Goal: Navigation & Orientation: Find specific page/section

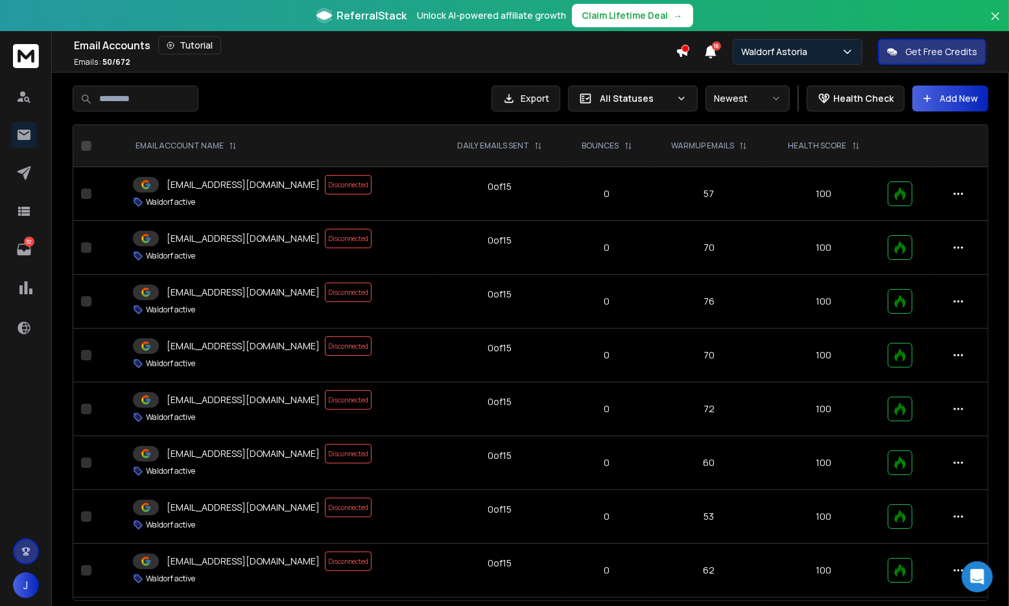
click at [841, 55] on div "Waldorf Astoria" at bounding box center [797, 51] width 113 height 13
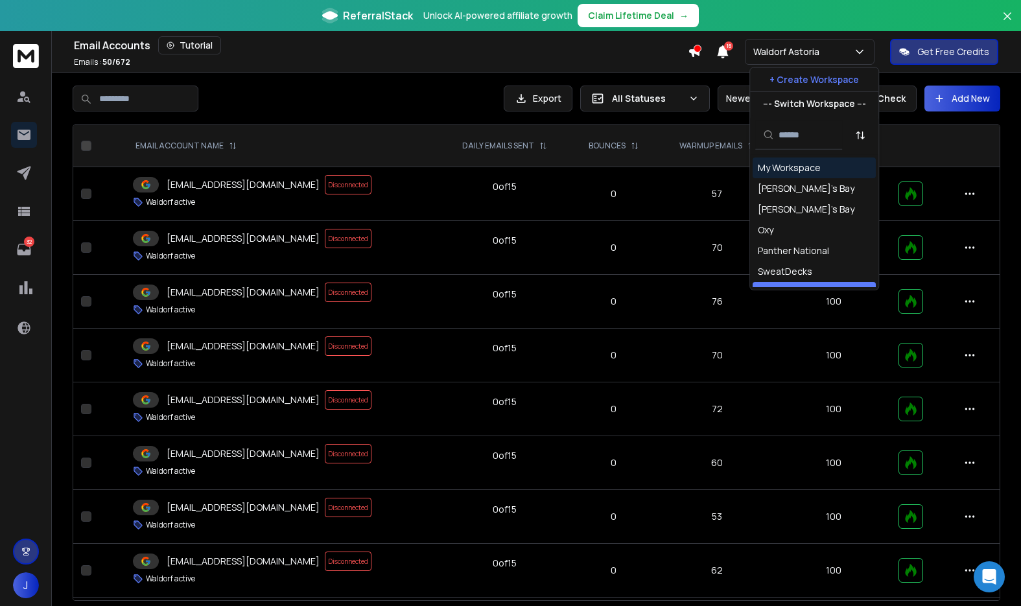
click at [373, 99] on div at bounding box center [284, 99] width 423 height 26
click at [360, 121] on div "Export All Statuses Newest Health Check Add New EMAIL ACCOUNT NAME DAILY EMAILS…" at bounding box center [537, 343] width 928 height 515
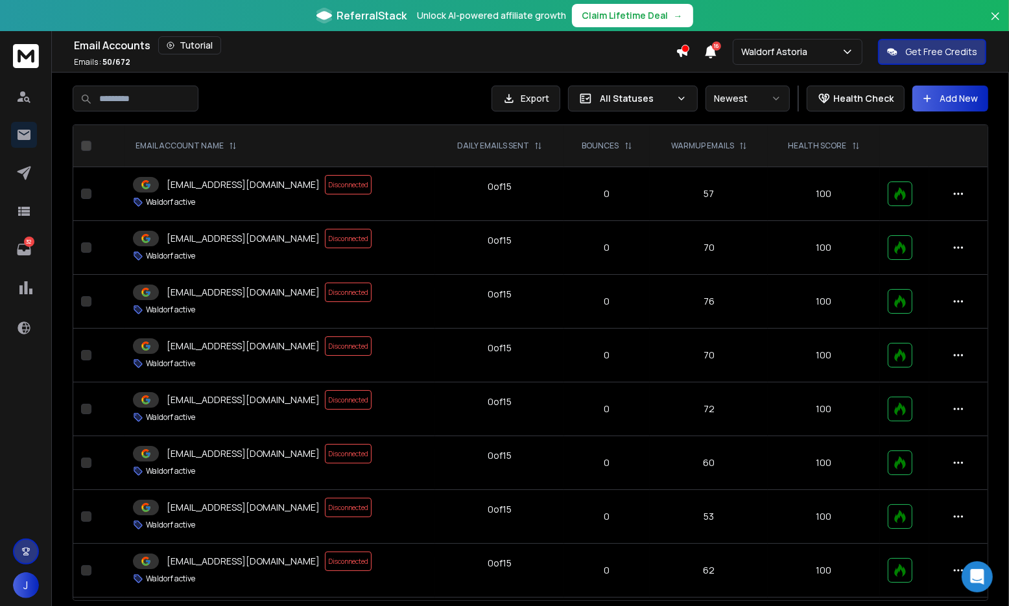
click at [698, 95] on div "All Statuses" at bounding box center [633, 99] width 130 height 26
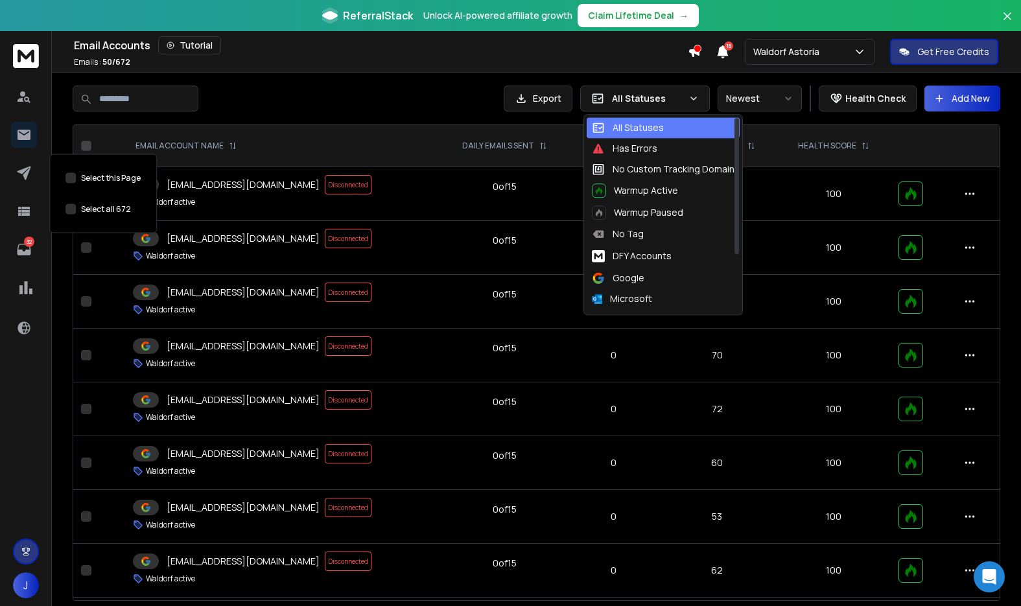
click at [112, 143] on div at bounding box center [103, 146] width 44 height 10
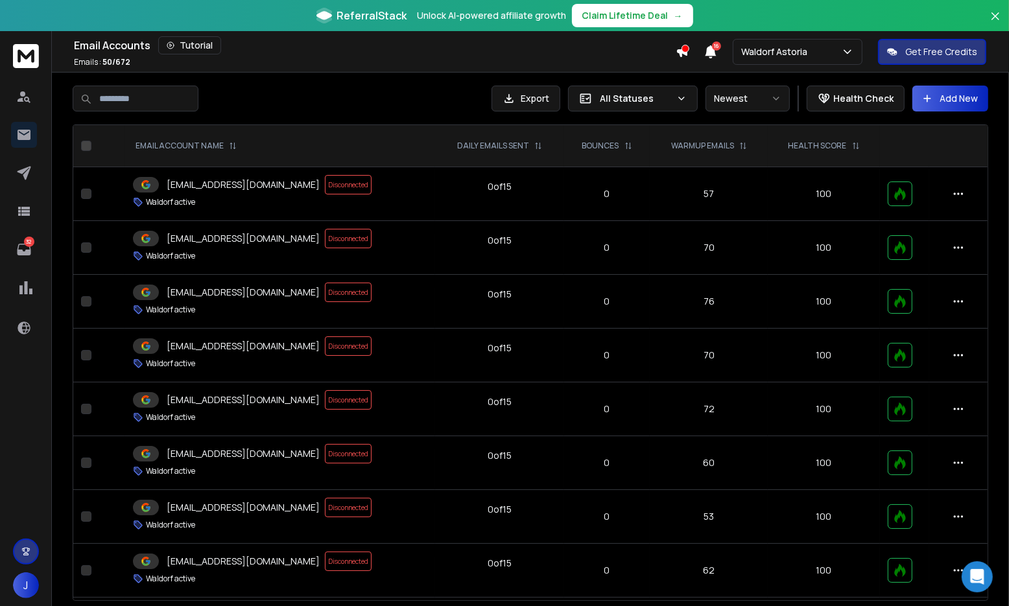
click at [671, 99] on p "All Statuses" at bounding box center [635, 98] width 71 height 13
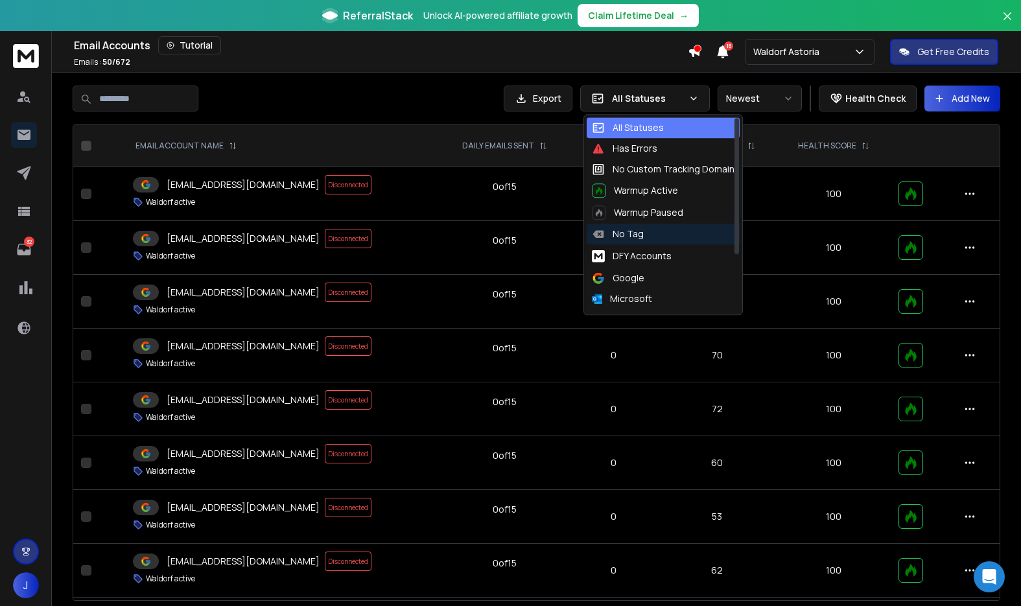
scroll to position [81, 0]
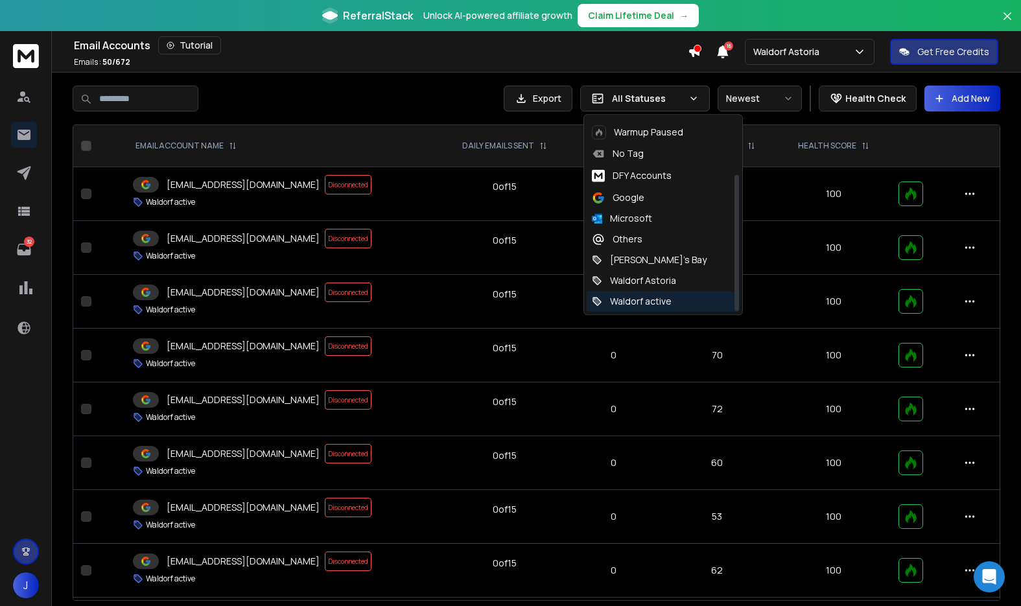
click at [675, 303] on div "Waldorf active" at bounding box center [663, 301] width 153 height 21
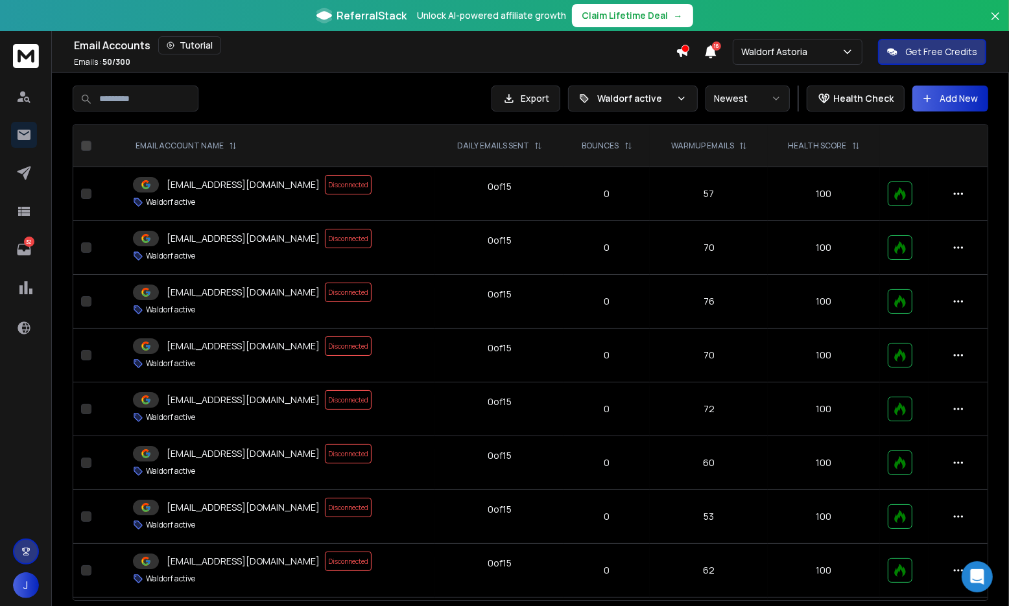
click at [687, 96] on icon at bounding box center [681, 98] width 10 height 10
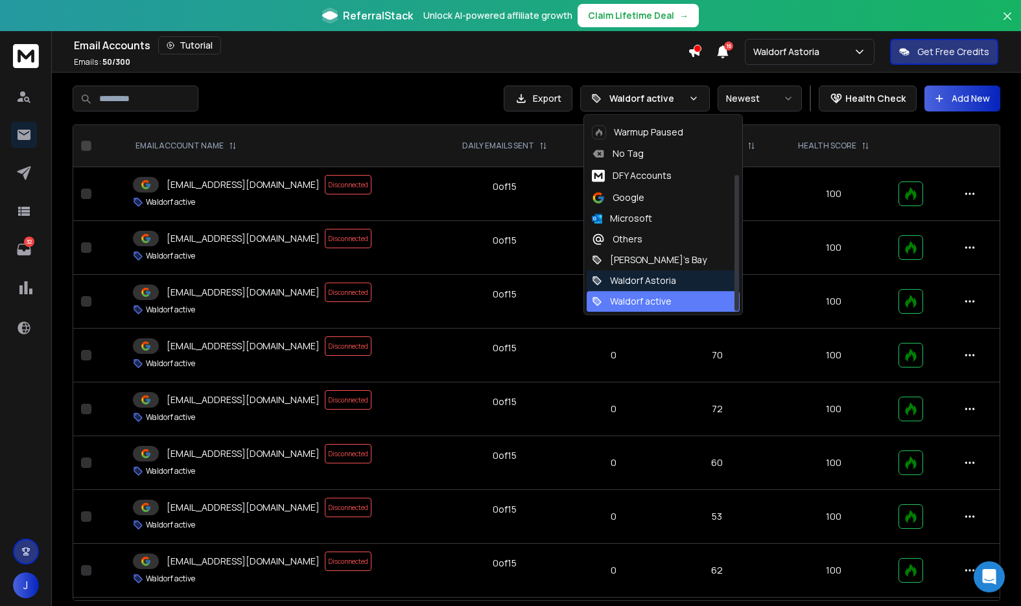
click at [630, 277] on div "Waldorf Astoria" at bounding box center [634, 280] width 84 height 13
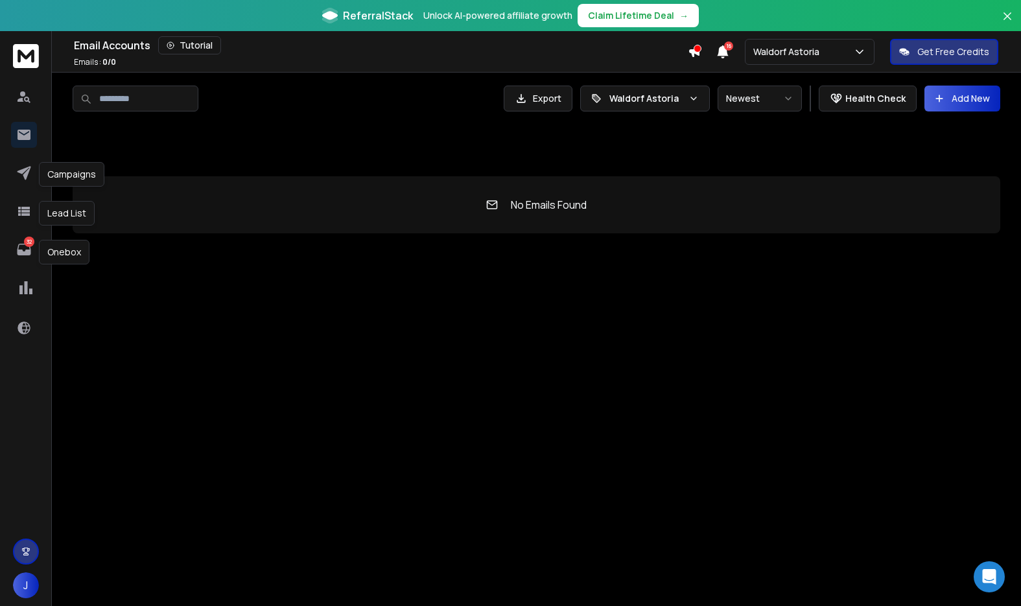
click at [39, 173] on div "Campaigns" at bounding box center [71, 174] width 65 height 25
click at [32, 171] on link at bounding box center [24, 173] width 26 height 26
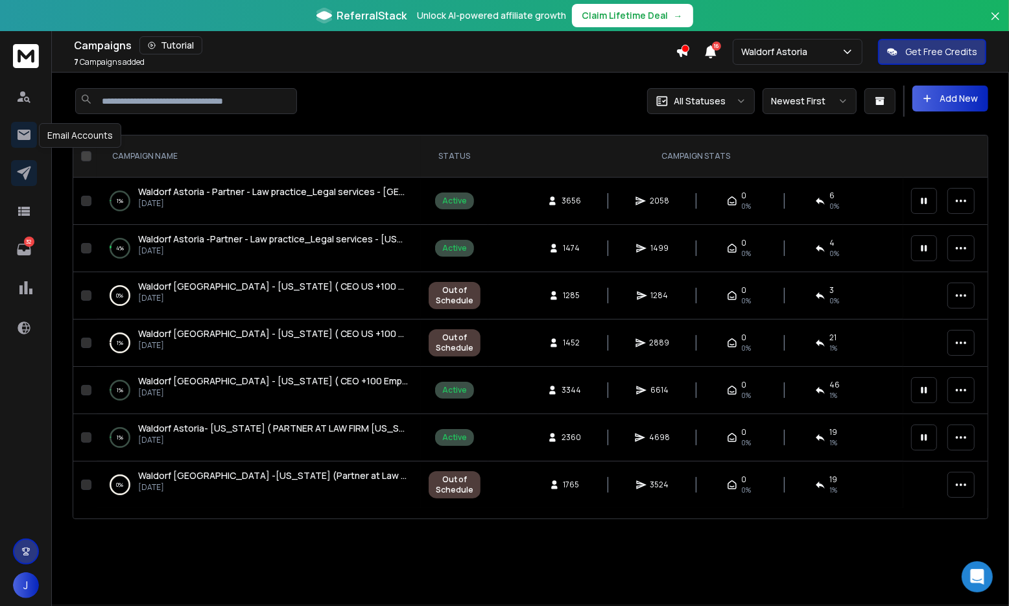
click at [34, 137] on link at bounding box center [24, 135] width 26 height 26
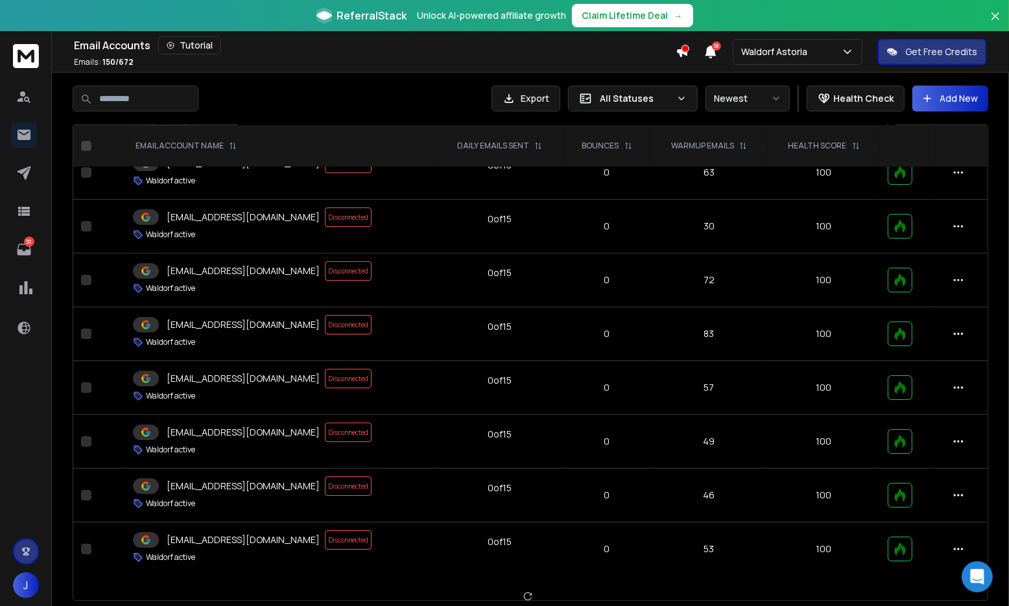
scroll to position [7684, 0]
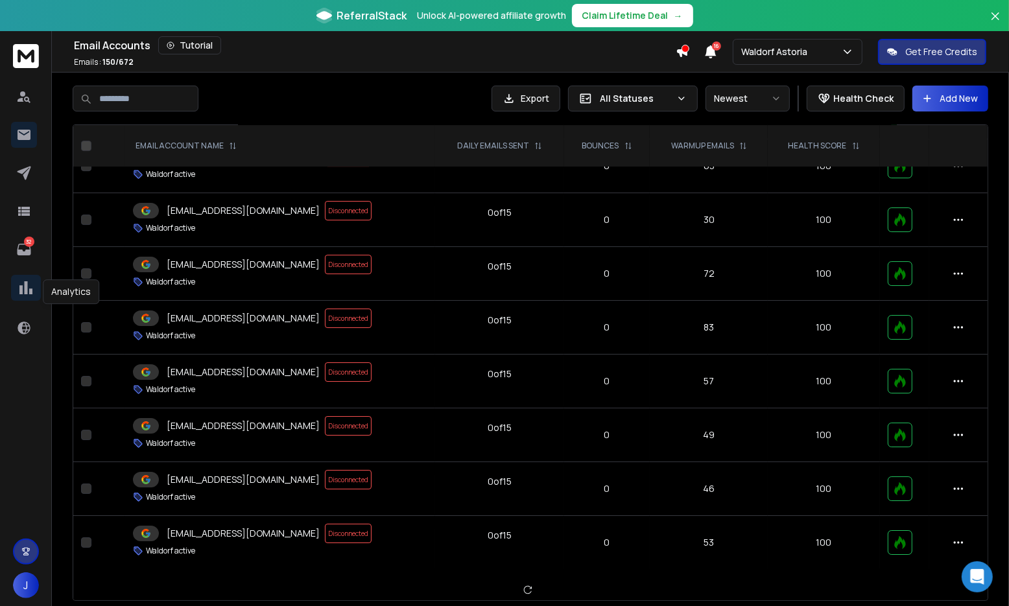
click at [25, 289] on icon at bounding box center [25, 287] width 13 height 13
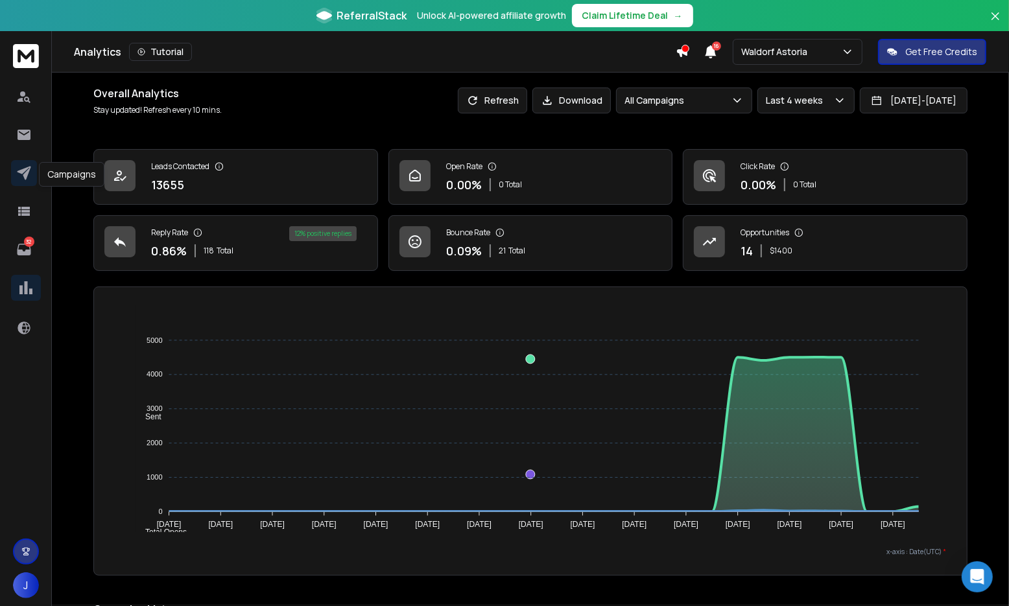
click at [27, 176] on icon at bounding box center [24, 174] width 14 height 14
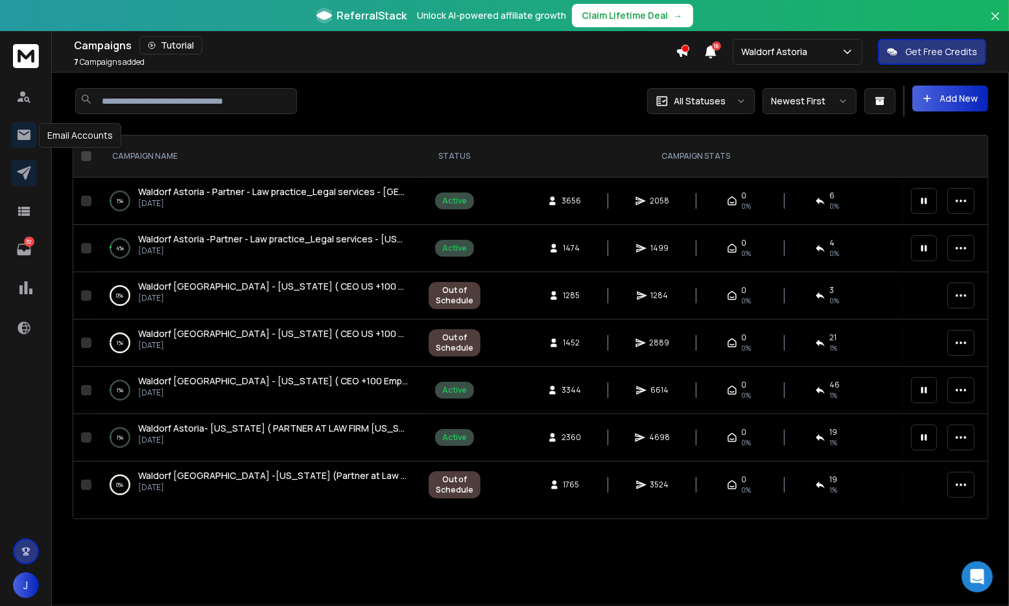
click at [28, 143] on icon at bounding box center [24, 135] width 16 height 16
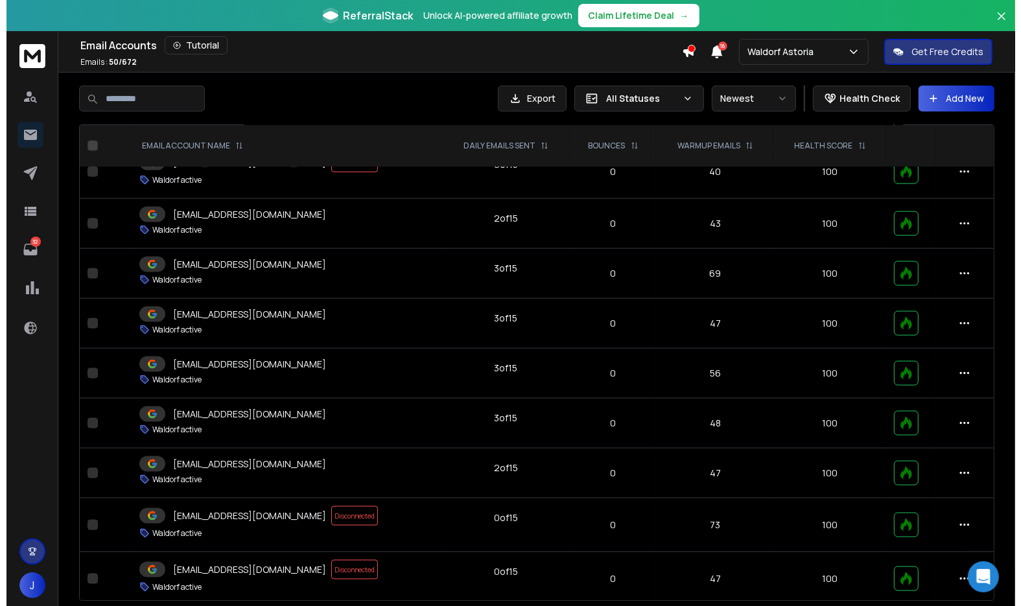
scroll to position [1702, 0]
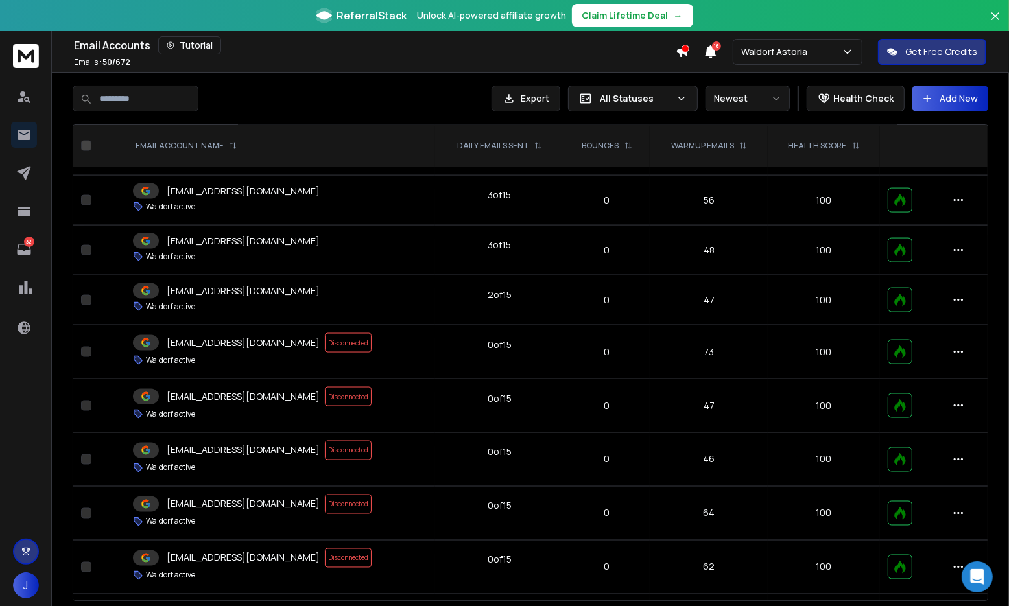
click at [687, 96] on icon at bounding box center [681, 98] width 10 height 10
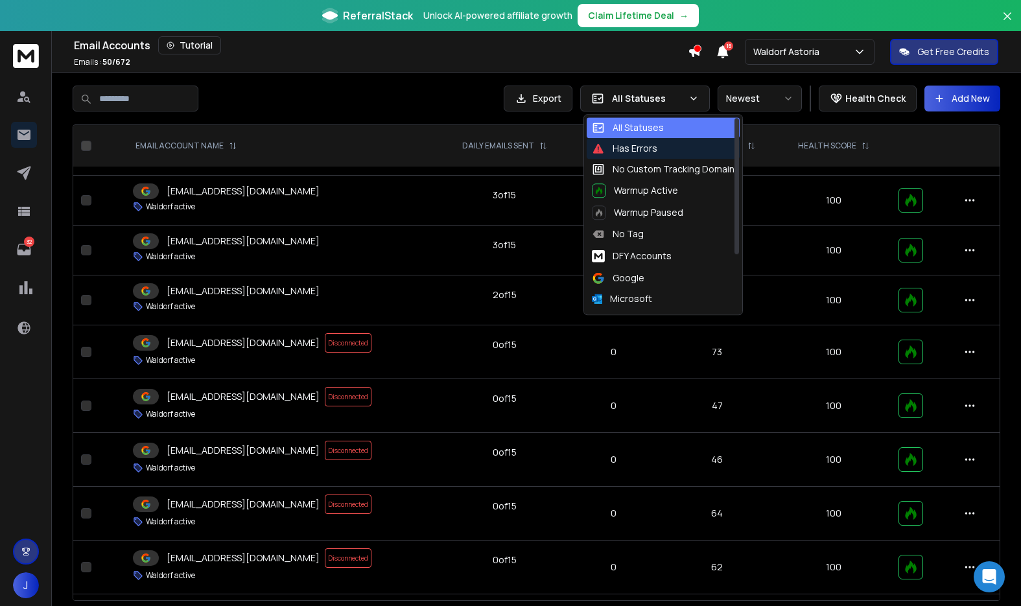
click at [624, 148] on div "Has Errors" at bounding box center [624, 148] width 65 height 13
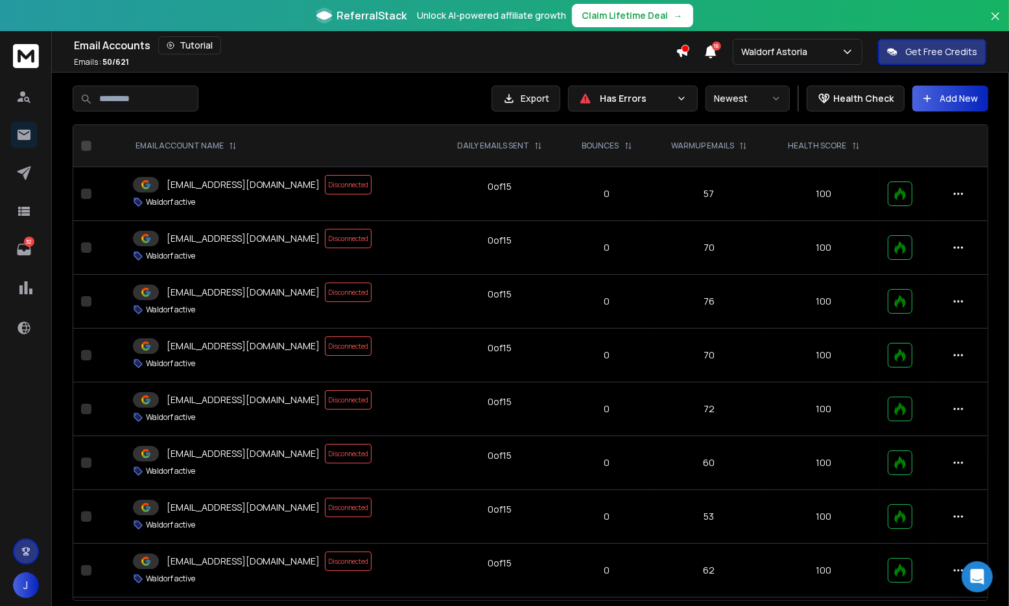
click at [63, 577] on div "Export Has Errors Newest Health Check Add New EMAIL ACCOUNT NAME DAILY EMAILS S…" at bounding box center [530, 343] width 957 height 541
click at [668, 95] on p "Has Errors" at bounding box center [635, 98] width 71 height 13
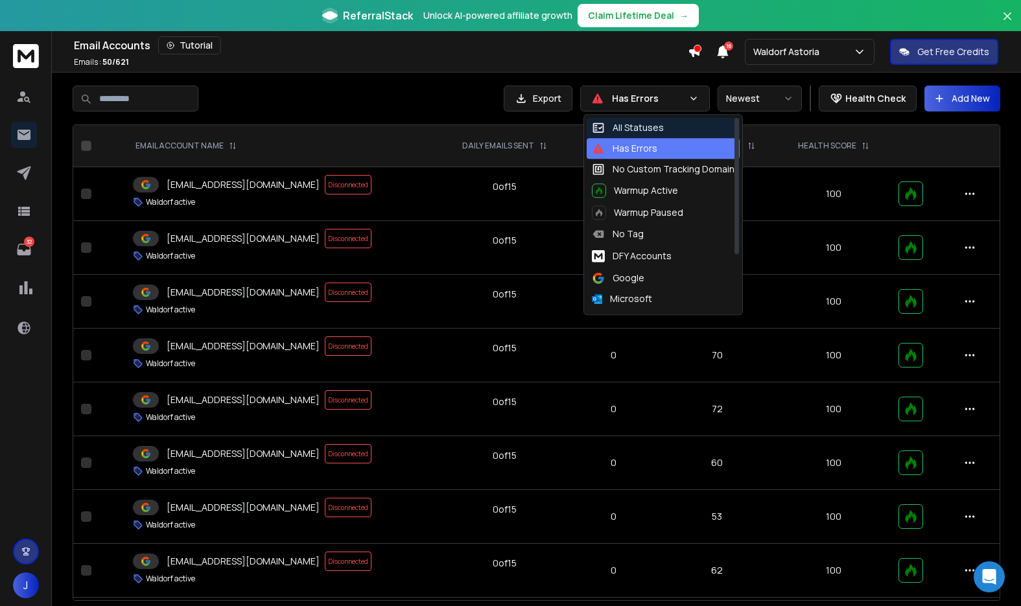
click at [646, 133] on div "All Statuses" at bounding box center [628, 127] width 72 height 13
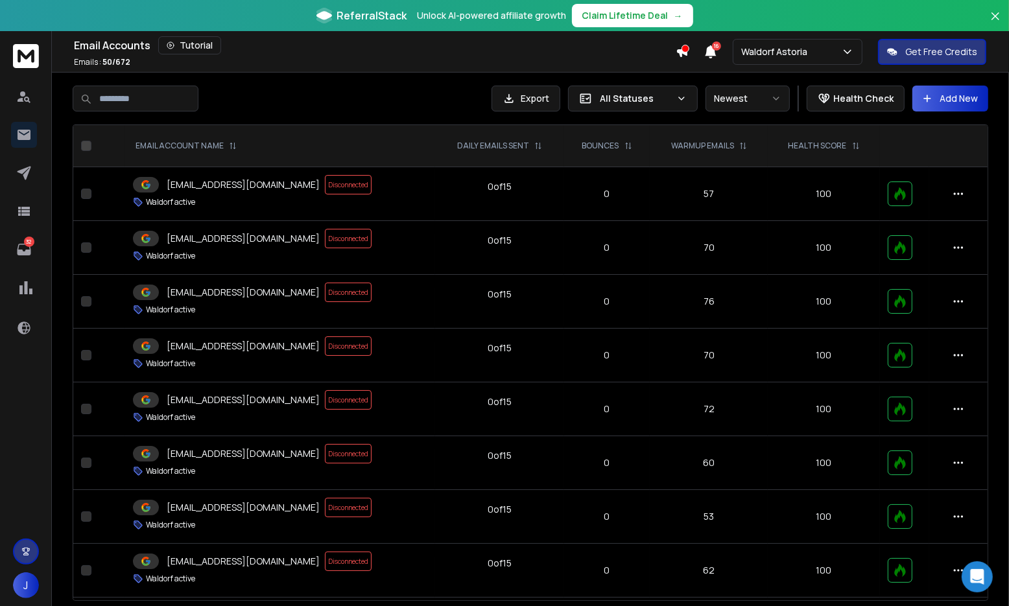
click at [34, 449] on div "32 J" at bounding box center [26, 321] width 52 height 580
click at [824, 60] on button "Waldorf Astoria" at bounding box center [798, 52] width 130 height 26
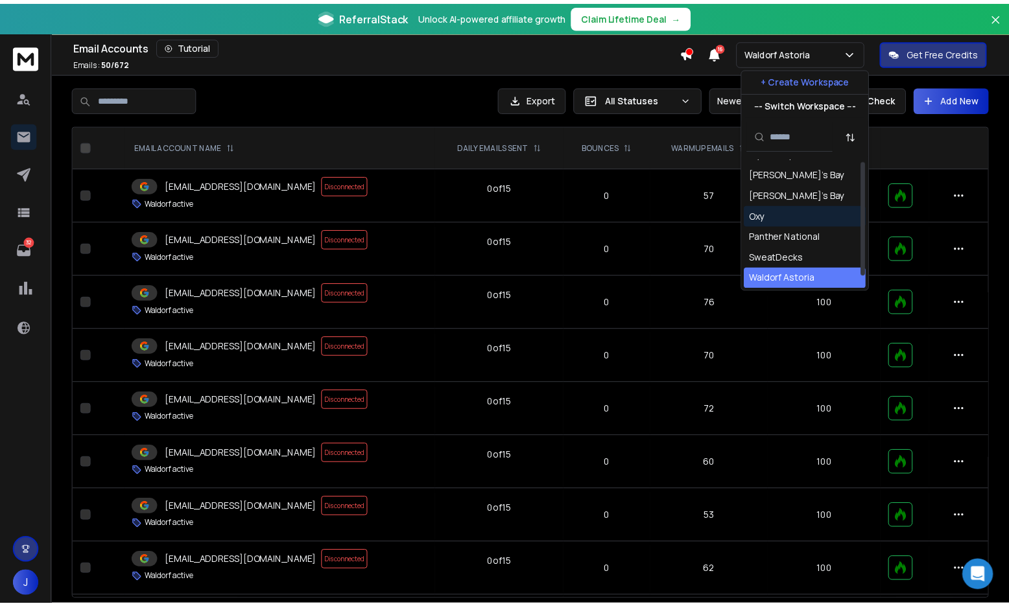
scroll to position [0, 0]
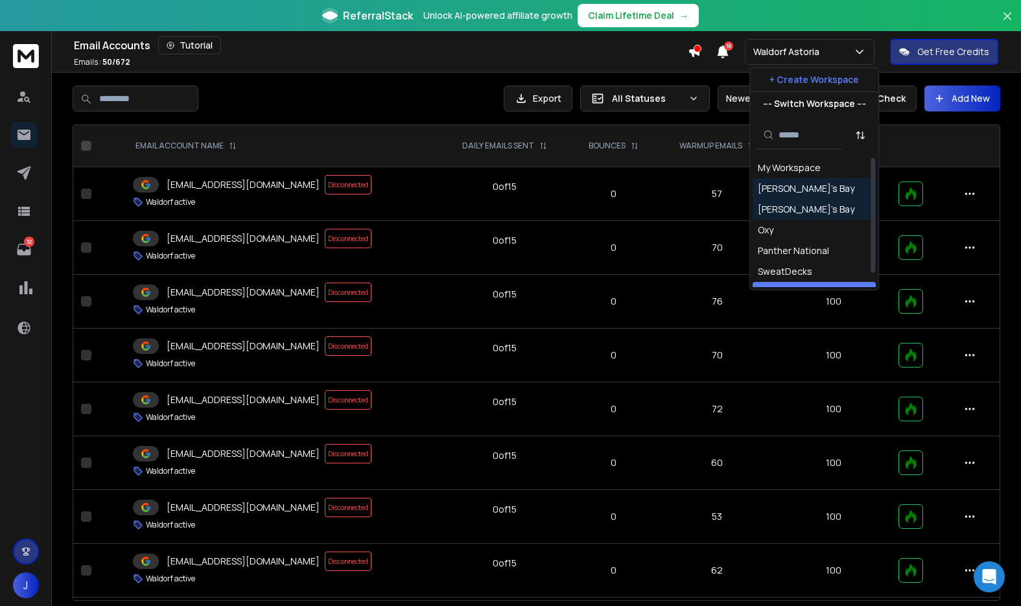
click at [783, 199] on div "[PERSON_NAME]'s Bay" at bounding box center [814, 209] width 123 height 21
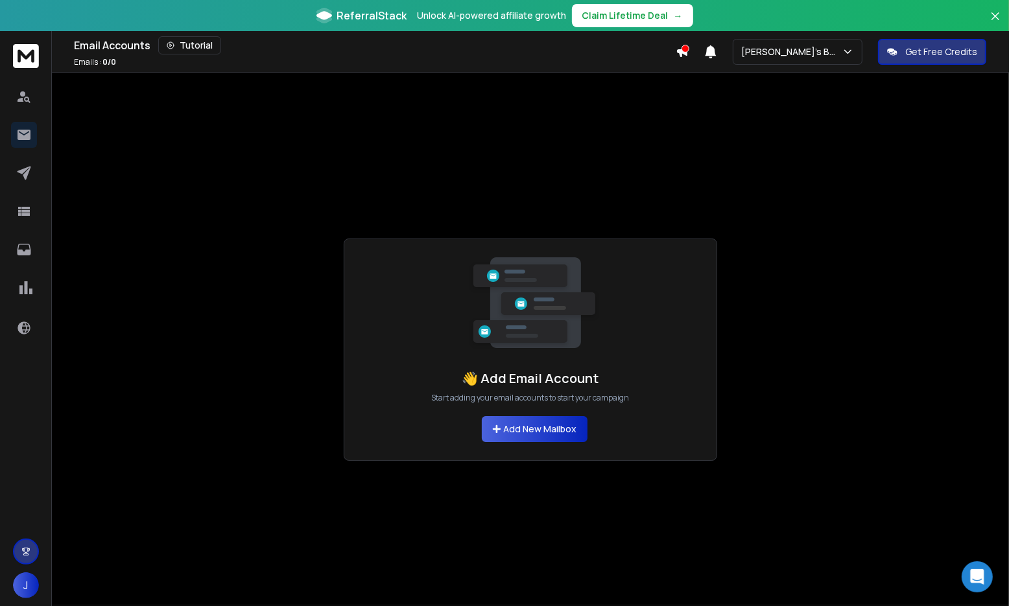
click at [73, 287] on div "👋 Add Email Account Start adding your email accounts to start your campaign Add…" at bounding box center [530, 350] width 915 height 222
drag, startPoint x: 763, startPoint y: 59, endPoint x: 757, endPoint y: 51, distance: 10.6
click at [762, 53] on button "[PERSON_NAME]'s Bay" at bounding box center [798, 52] width 130 height 26
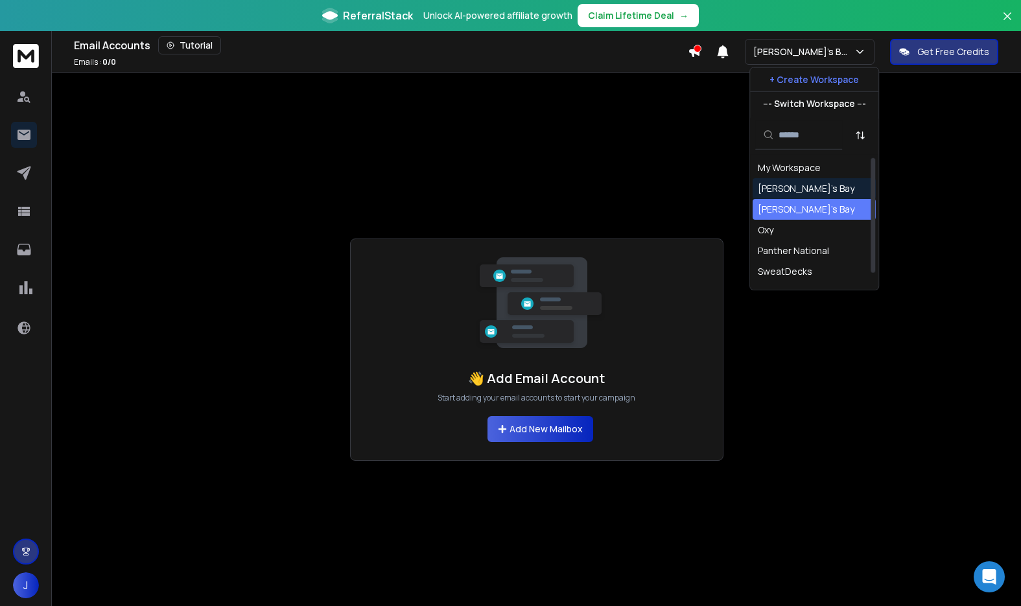
click at [793, 188] on div "[PERSON_NAME]'s Bay" at bounding box center [806, 188] width 97 height 13
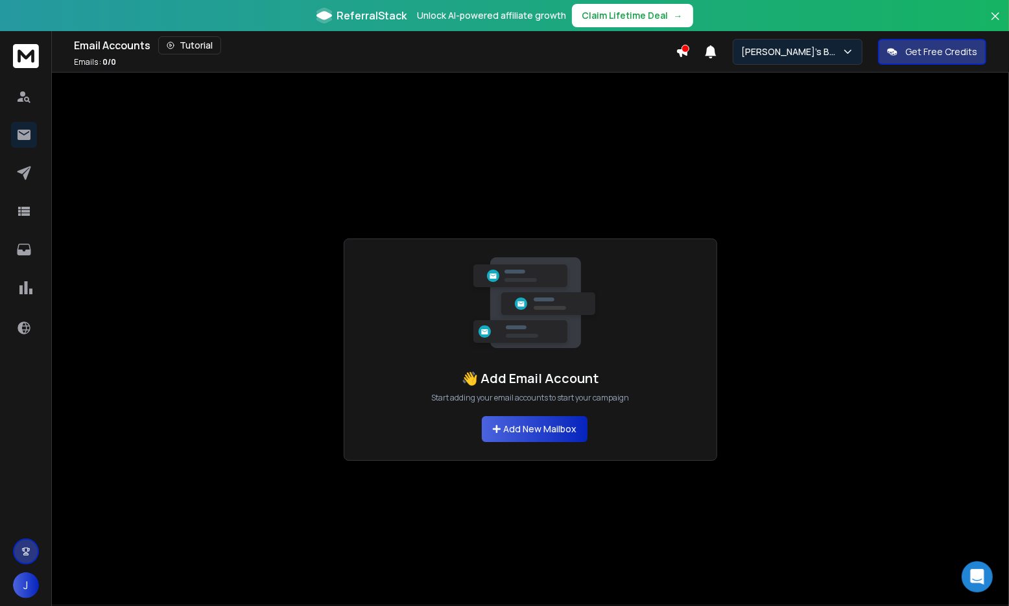
click at [807, 49] on div "[PERSON_NAME]'s Bay" at bounding box center [797, 51] width 113 height 13
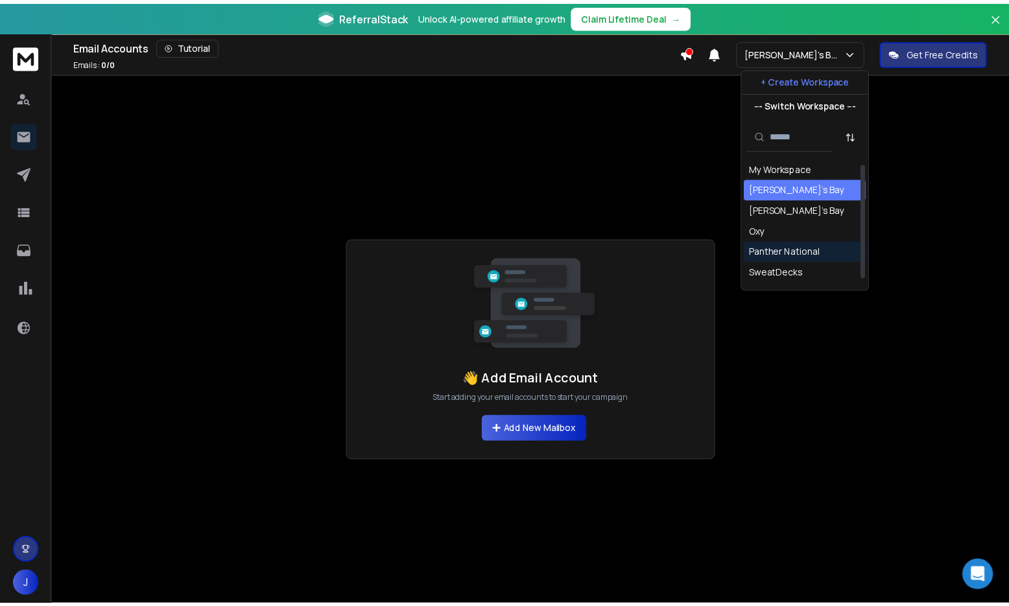
scroll to position [15, 0]
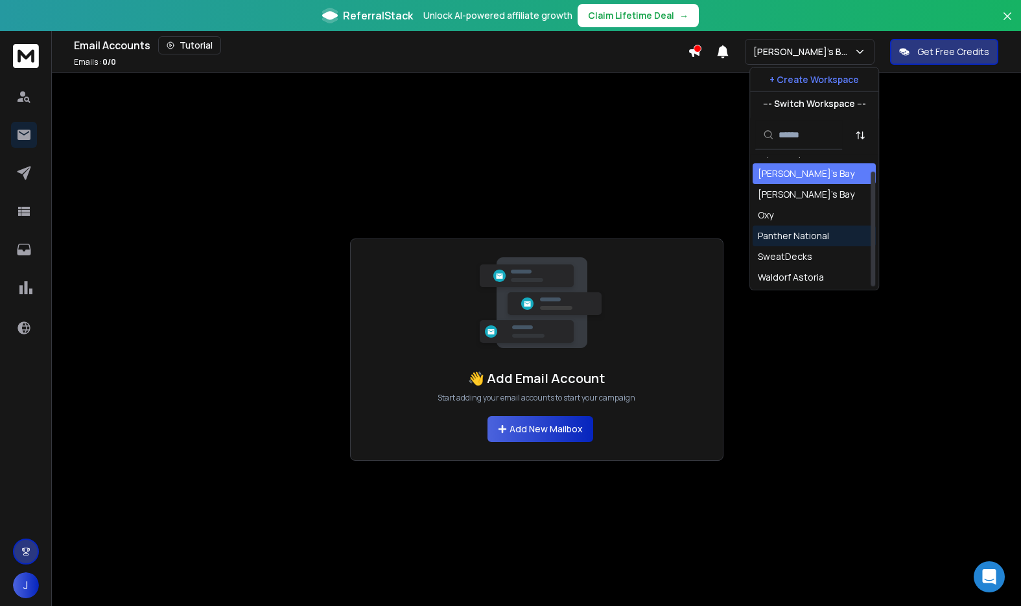
click at [804, 235] on div "Panther National" at bounding box center [793, 236] width 71 height 13
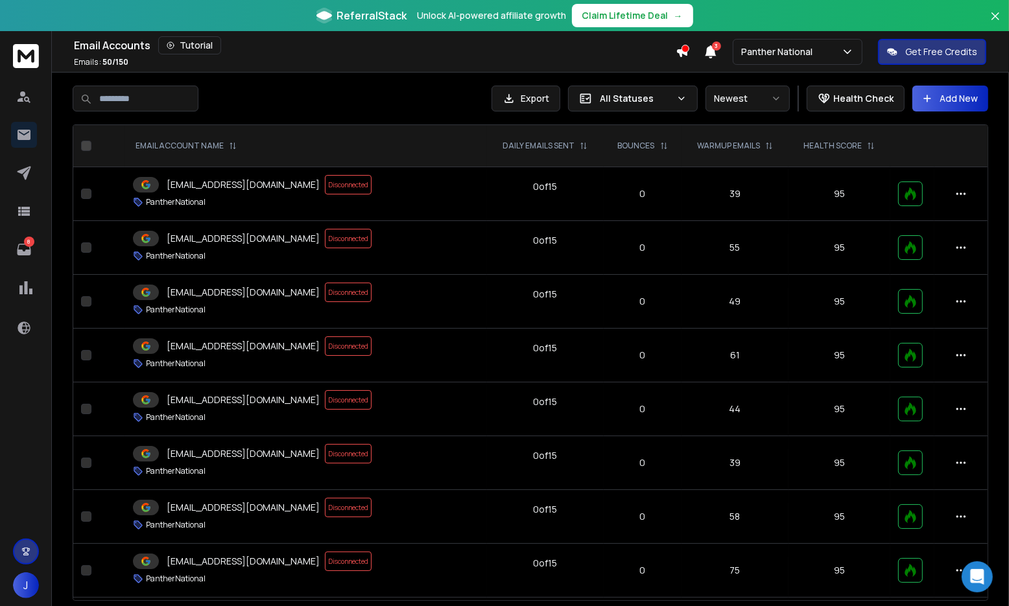
click at [659, 100] on p "All Statuses" at bounding box center [635, 98] width 71 height 13
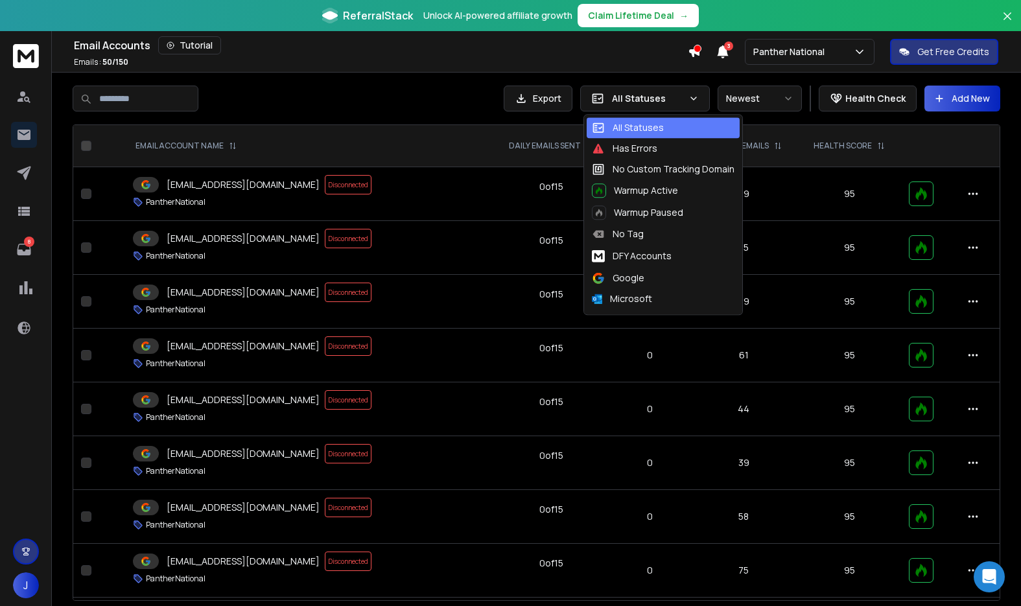
click at [750, 98] on button "Newest" at bounding box center [760, 99] width 84 height 26
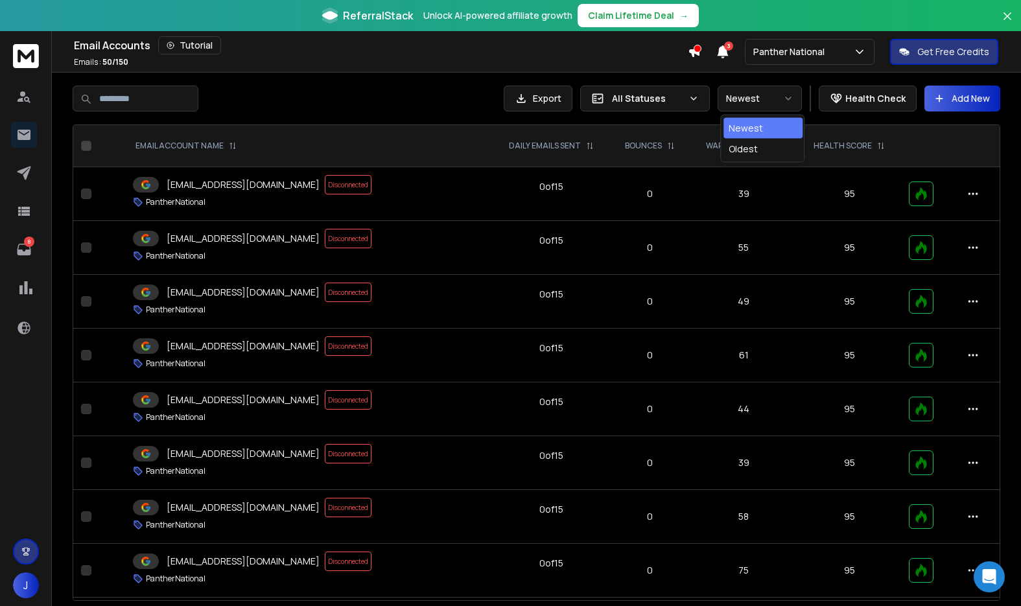
click at [698, 97] on div "All Statuses" at bounding box center [645, 99] width 130 height 26
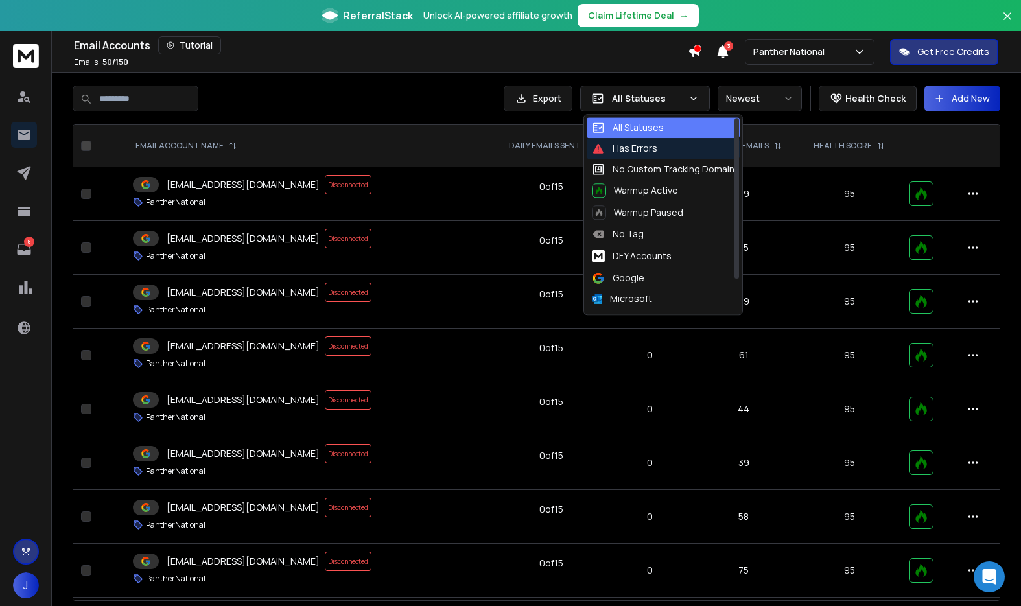
click at [630, 152] on div "Has Errors" at bounding box center [624, 148] width 65 height 13
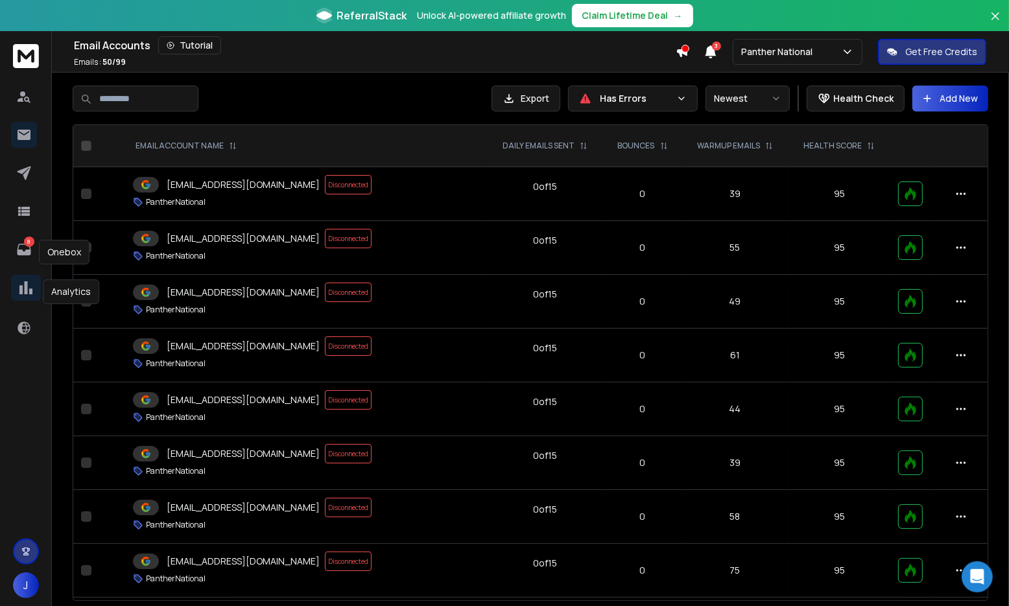
click at [14, 301] on link at bounding box center [26, 288] width 30 height 30
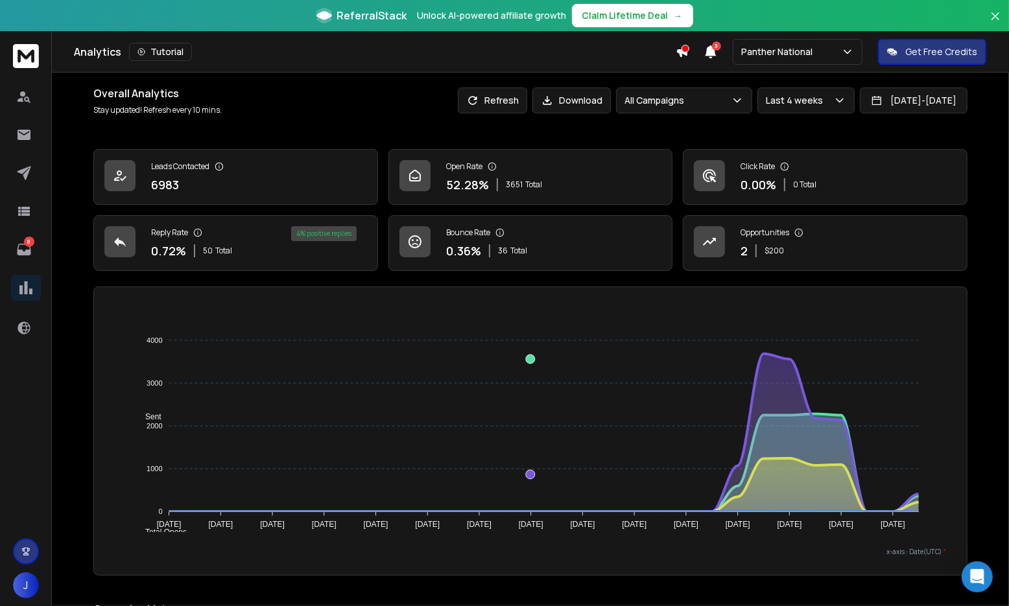
click at [69, 441] on div "Overall Analytics Stay updated! Refresh every 10 mins. Refresh Download All Cam…" at bounding box center [530, 470] width 957 height 795
click at [844, 47] on div "Panther National" at bounding box center [797, 51] width 113 height 13
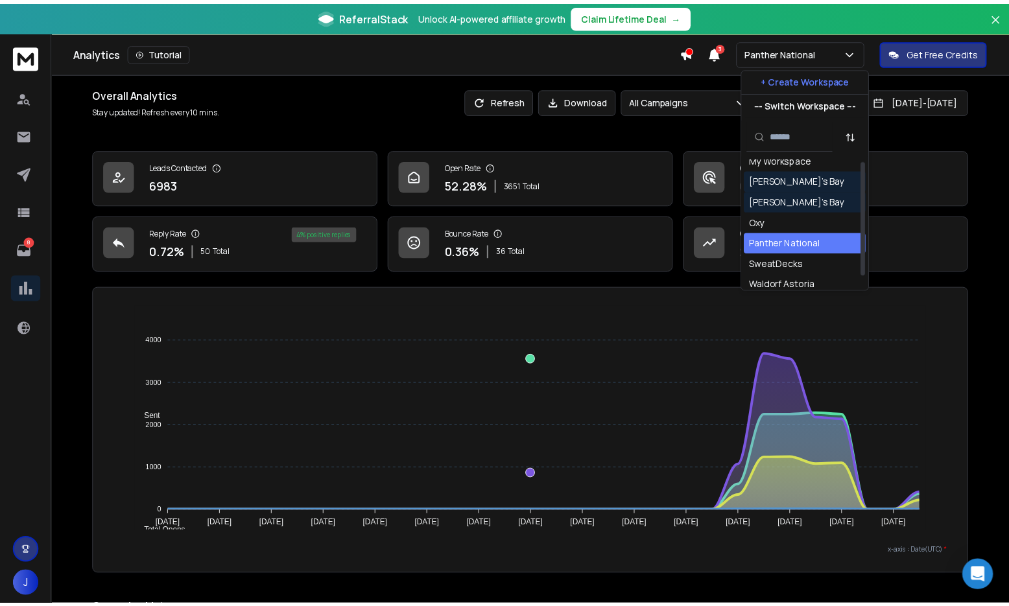
scroll to position [15, 0]
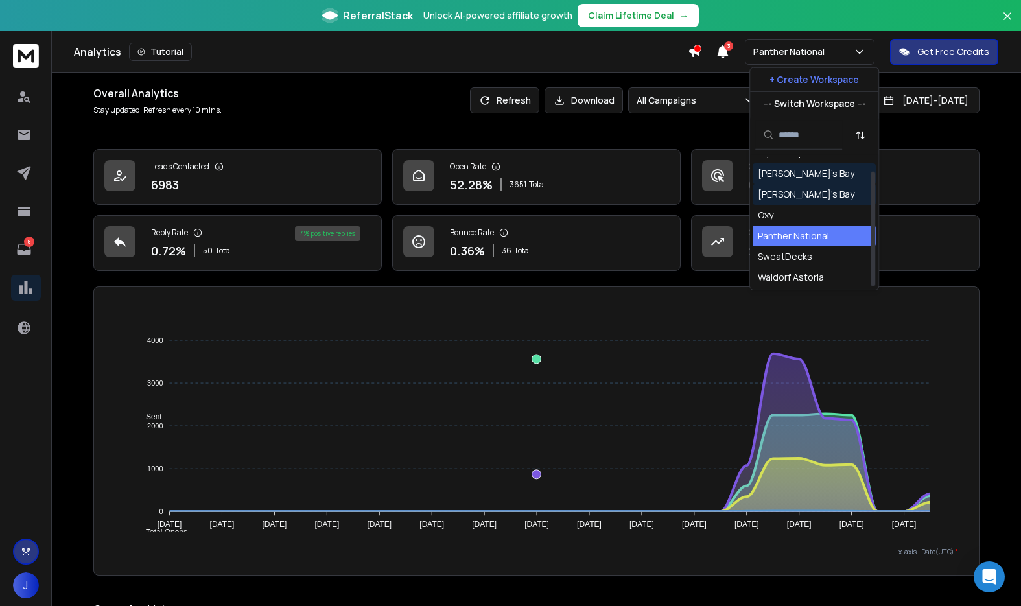
click at [790, 176] on div "[PERSON_NAME]'s Bay" at bounding box center [806, 173] width 97 height 13
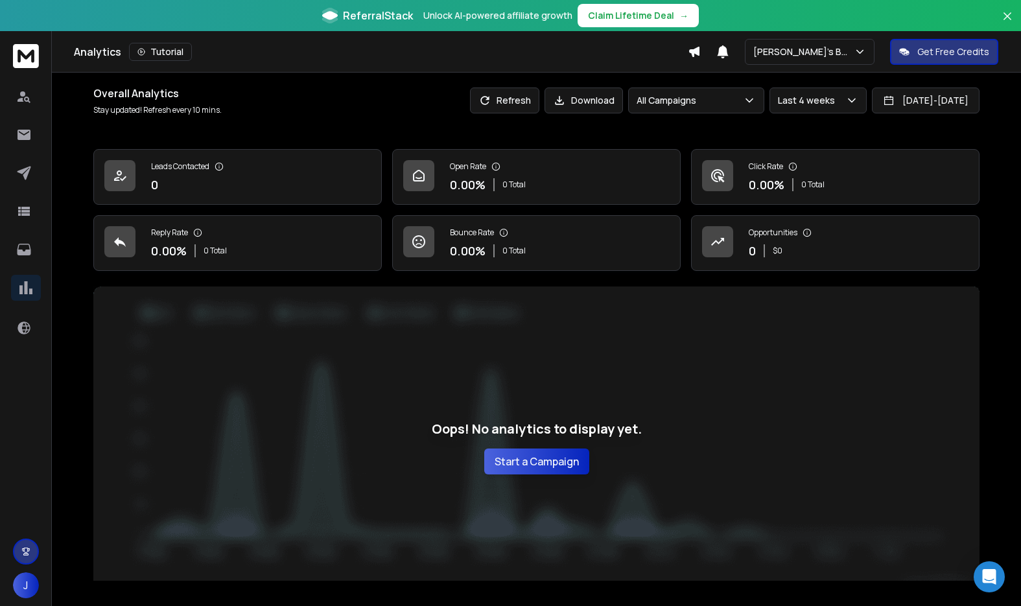
click at [325, 265] on link "Reply Rate 0.00 % 0 Total" at bounding box center [237, 243] width 289 height 56
click at [32, 405] on div "J" at bounding box center [26, 321] width 52 height 580
click at [779, 45] on p "[PERSON_NAME]'s Bay" at bounding box center [803, 51] width 100 height 13
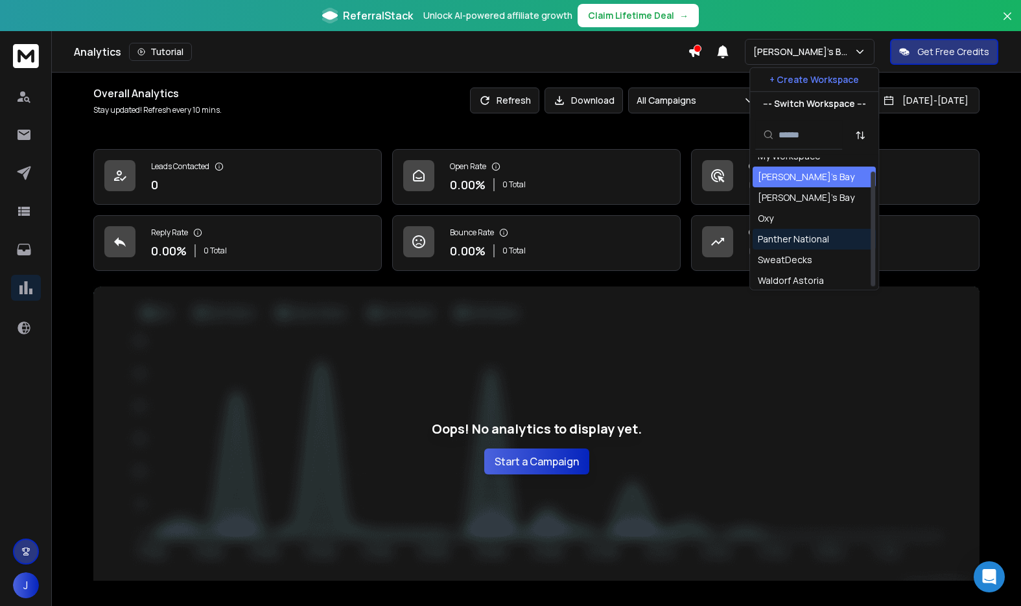
scroll to position [15, 0]
drag, startPoint x: 790, startPoint y: 273, endPoint x: 793, endPoint y: 263, distance: 10.3
click at [790, 271] on div "Waldorf Astoria" at bounding box center [791, 277] width 66 height 13
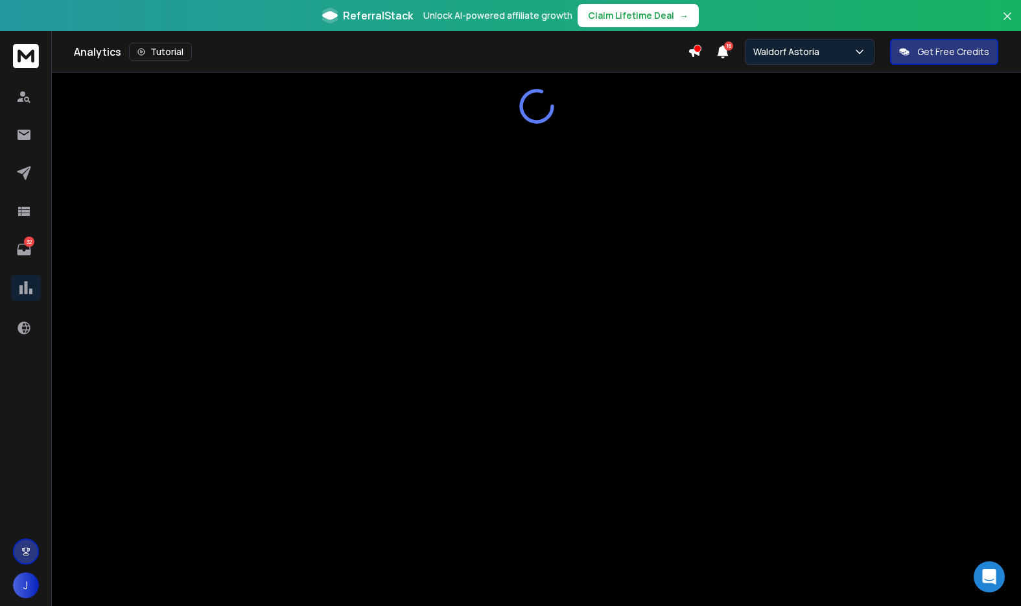
click at [783, 46] on p "Waldorf Astoria" at bounding box center [788, 51] width 71 height 13
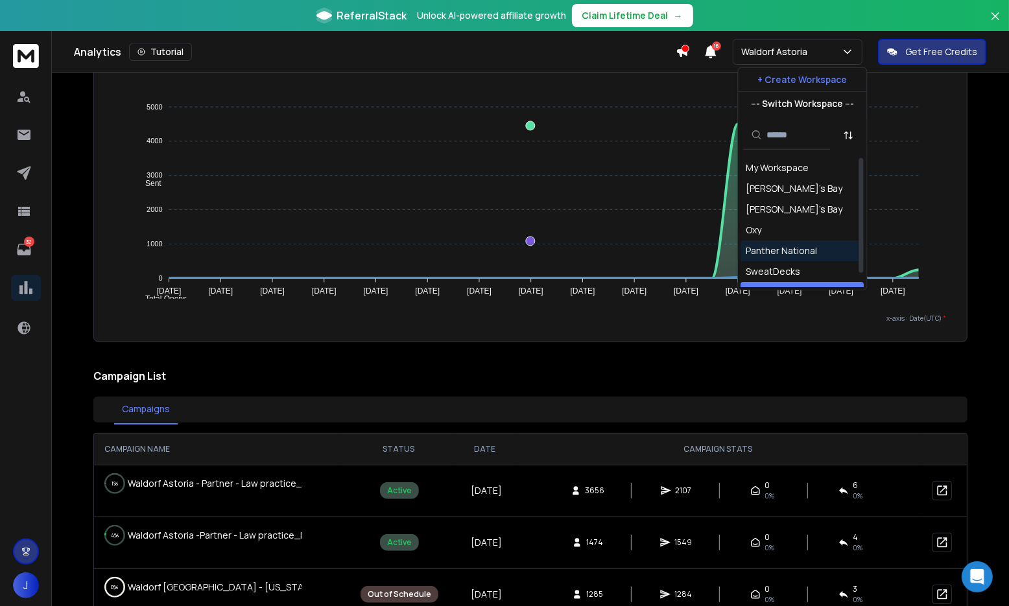
click at [783, 251] on div "Panther National" at bounding box center [781, 250] width 71 height 13
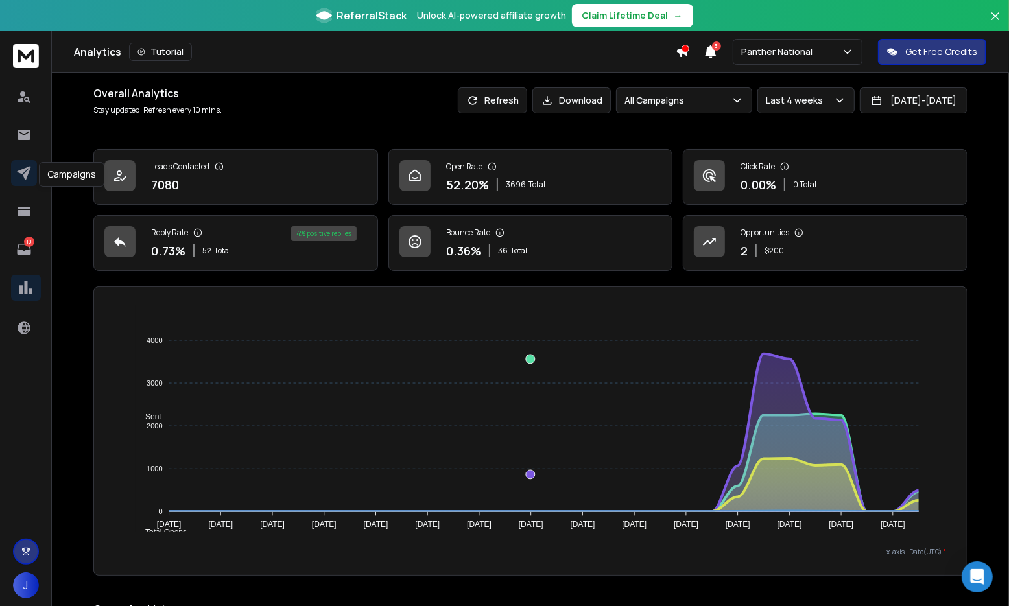
click at [23, 169] on icon at bounding box center [24, 173] width 16 height 16
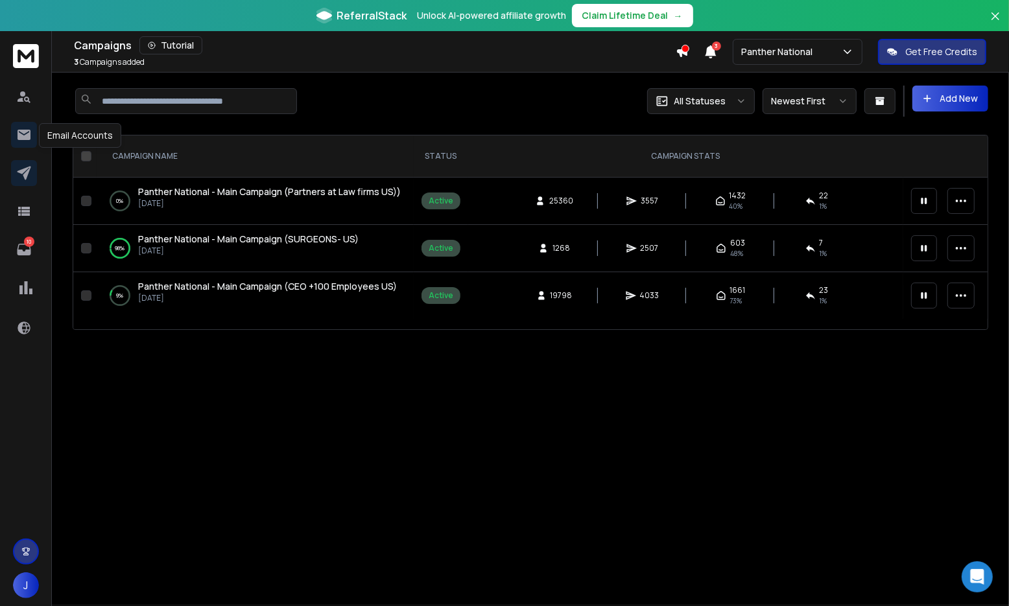
click at [18, 137] on icon at bounding box center [24, 135] width 13 height 10
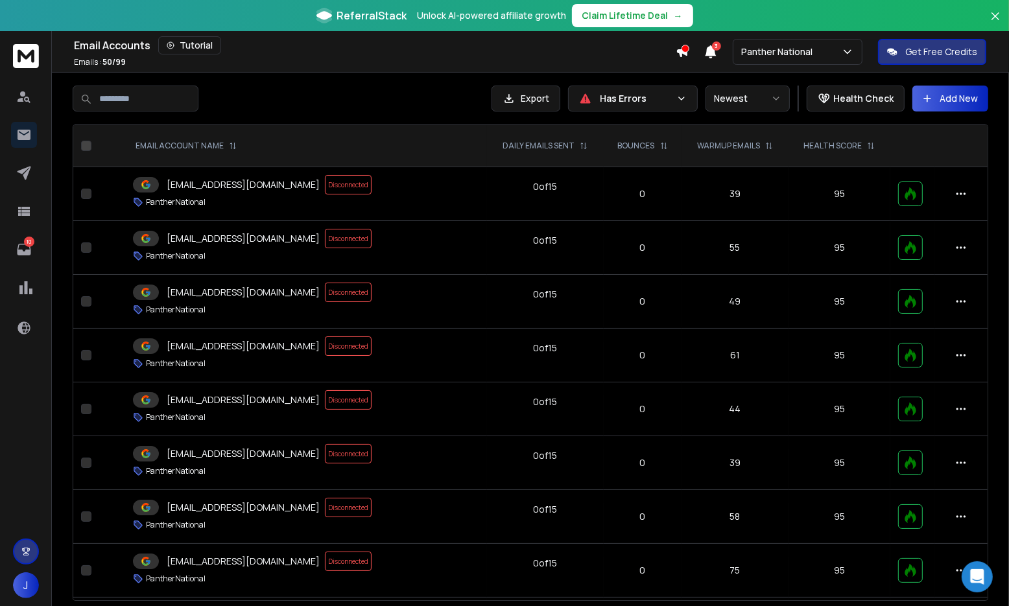
drag, startPoint x: 676, startPoint y: 96, endPoint x: 639, endPoint y: 111, distance: 39.9
click at [675, 96] on div "Has Errors" at bounding box center [633, 99] width 130 height 26
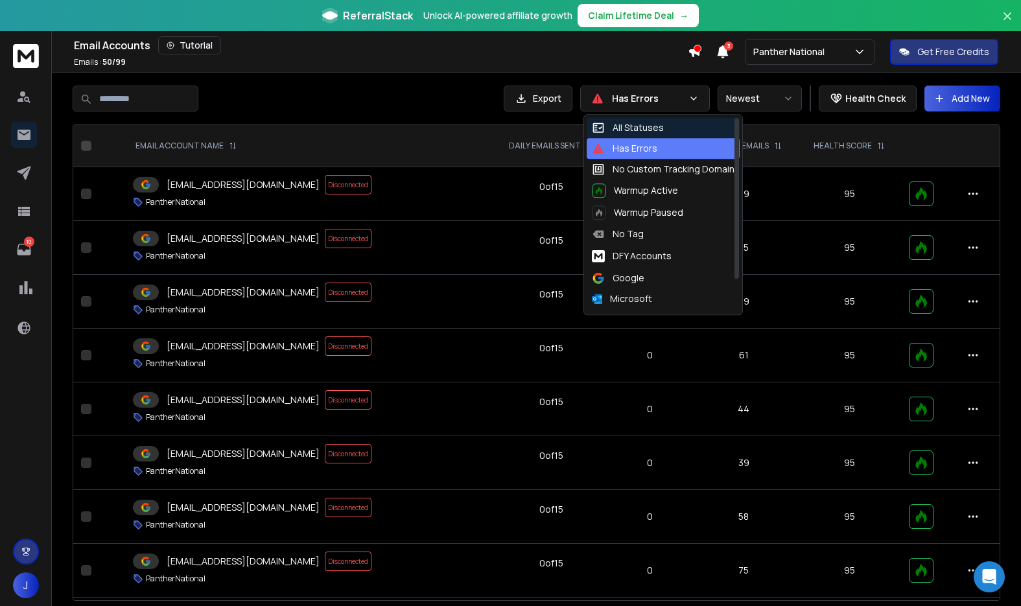
click at [632, 135] on div "All Statuses" at bounding box center [663, 127] width 153 height 21
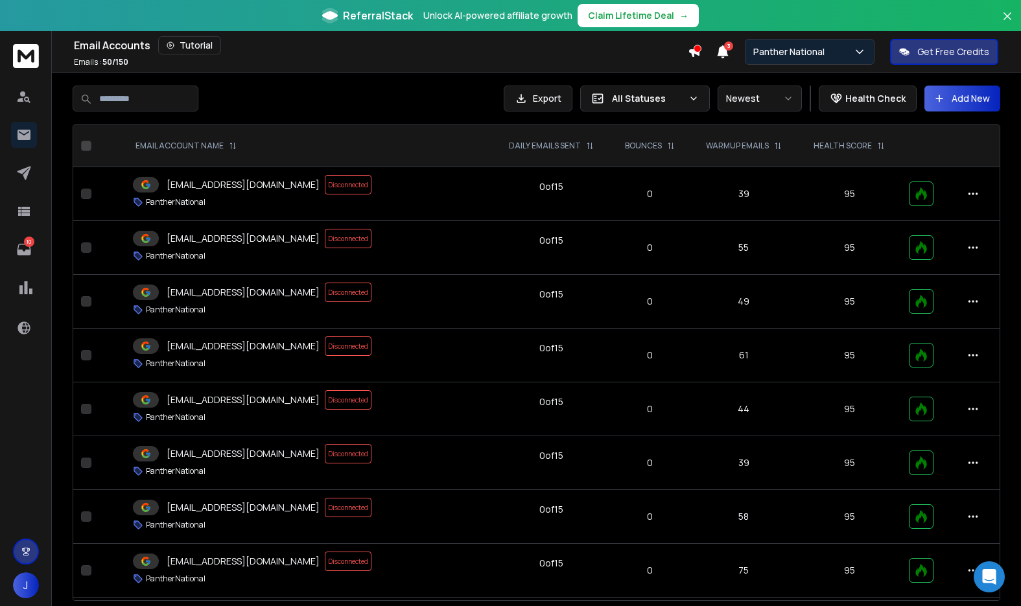
click at [853, 56] on icon "button" at bounding box center [859, 51] width 13 height 13
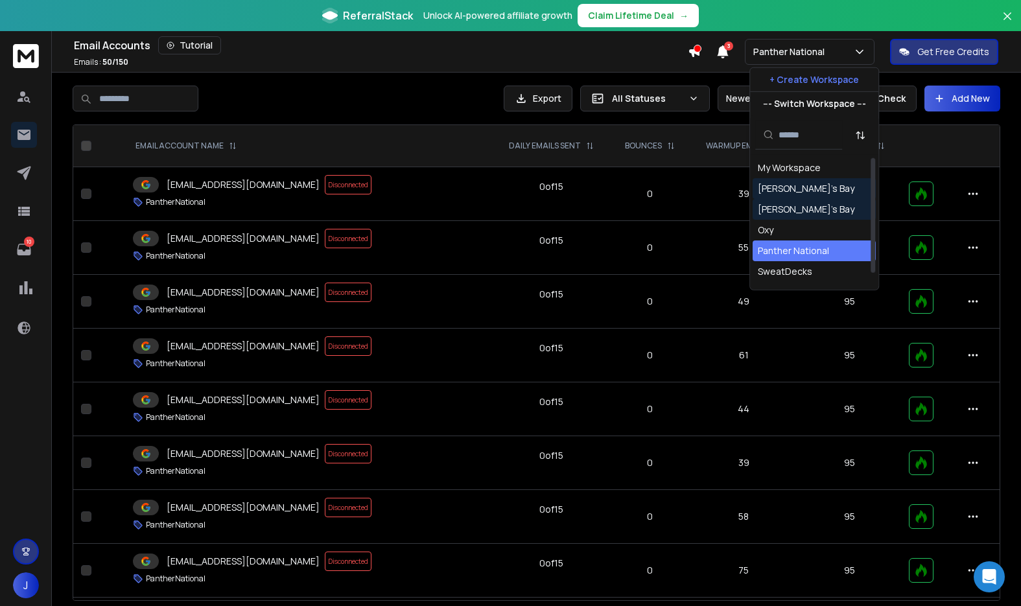
click at [781, 206] on div "[PERSON_NAME]'s Bay" at bounding box center [806, 209] width 97 height 13
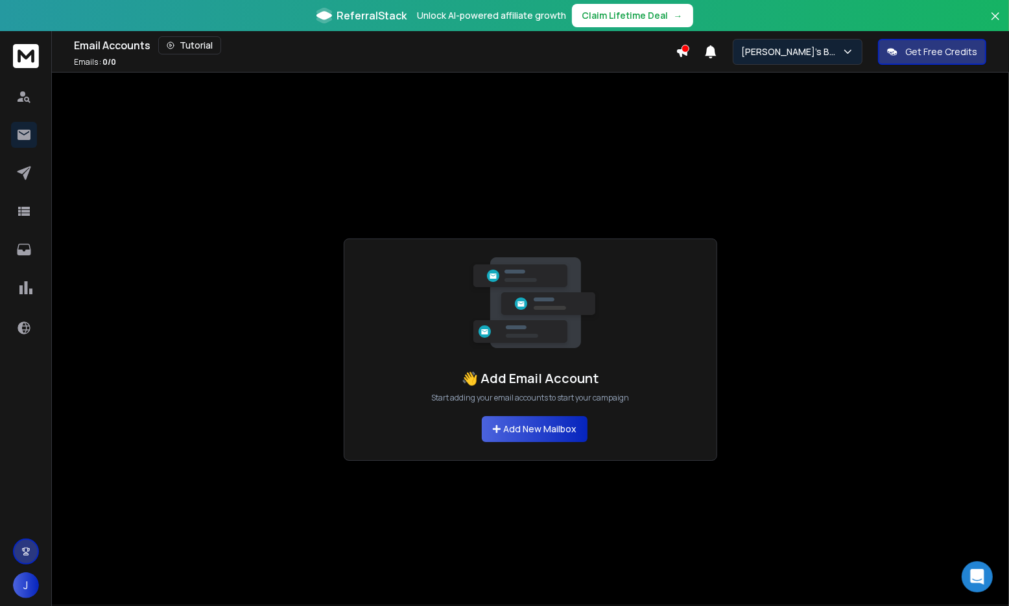
click at [809, 53] on div "[PERSON_NAME]'s Bay" at bounding box center [797, 51] width 113 height 13
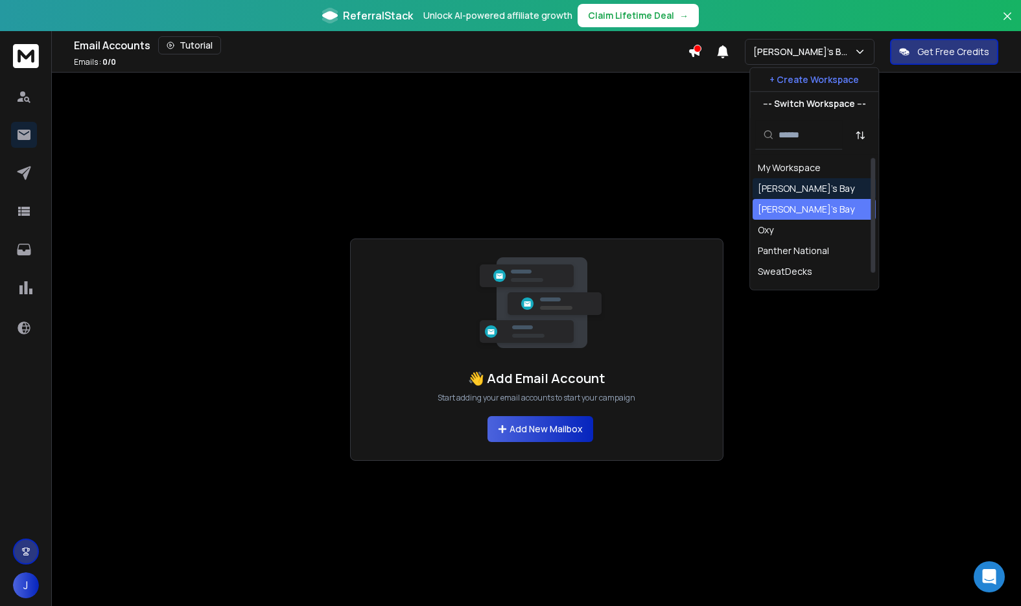
click at [774, 189] on div "[PERSON_NAME]'s Bay" at bounding box center [806, 188] width 97 height 13
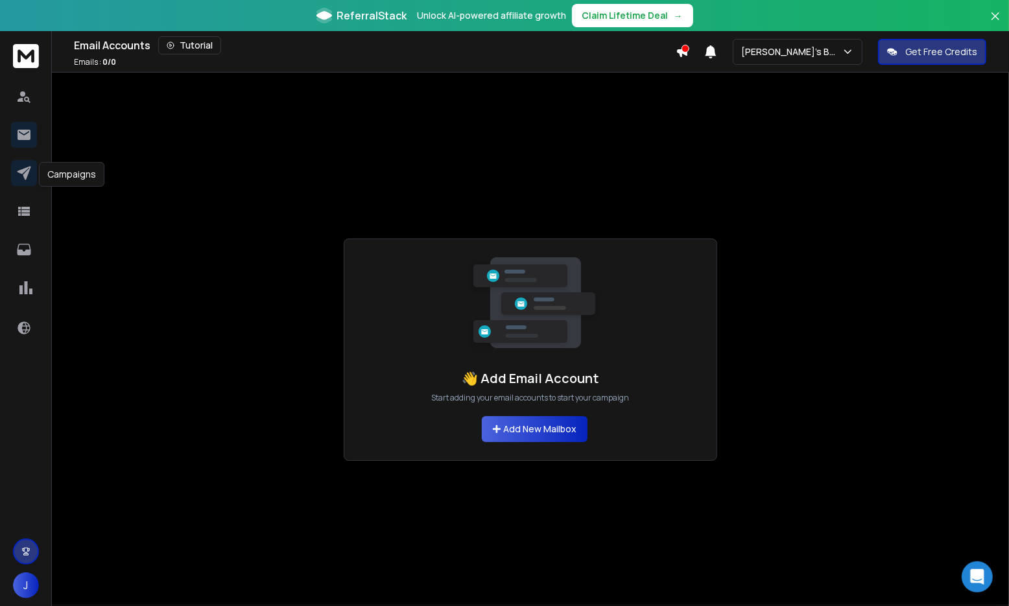
click at [20, 177] on icon at bounding box center [24, 173] width 16 height 16
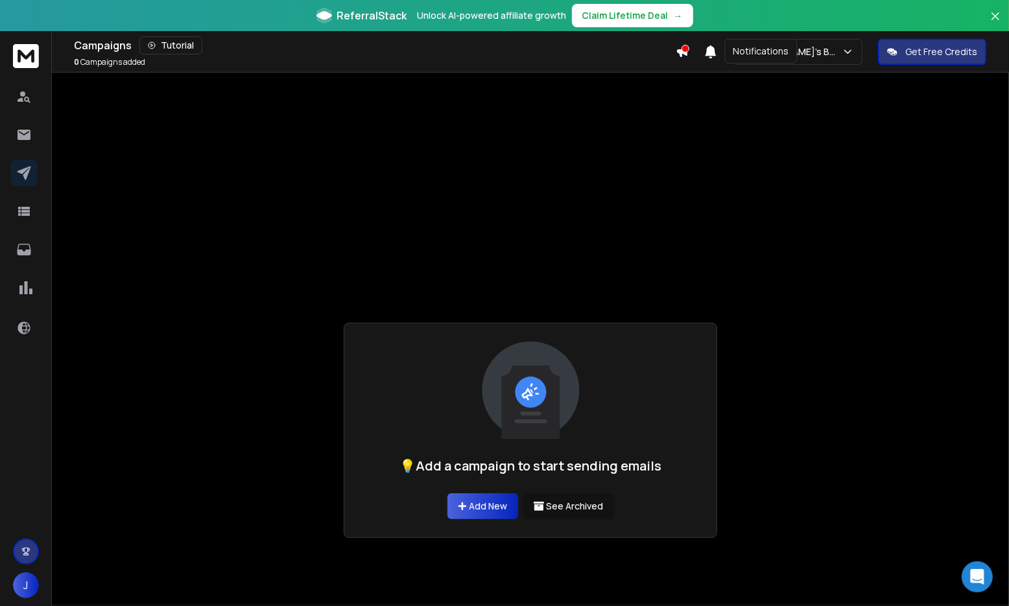
click at [770, 43] on div "Notifications" at bounding box center [761, 51] width 73 height 25
click at [757, 56] on div "Notifications" at bounding box center [761, 51] width 73 height 25
click at [862, 47] on button "[PERSON_NAME]'s Bay" at bounding box center [798, 52] width 130 height 26
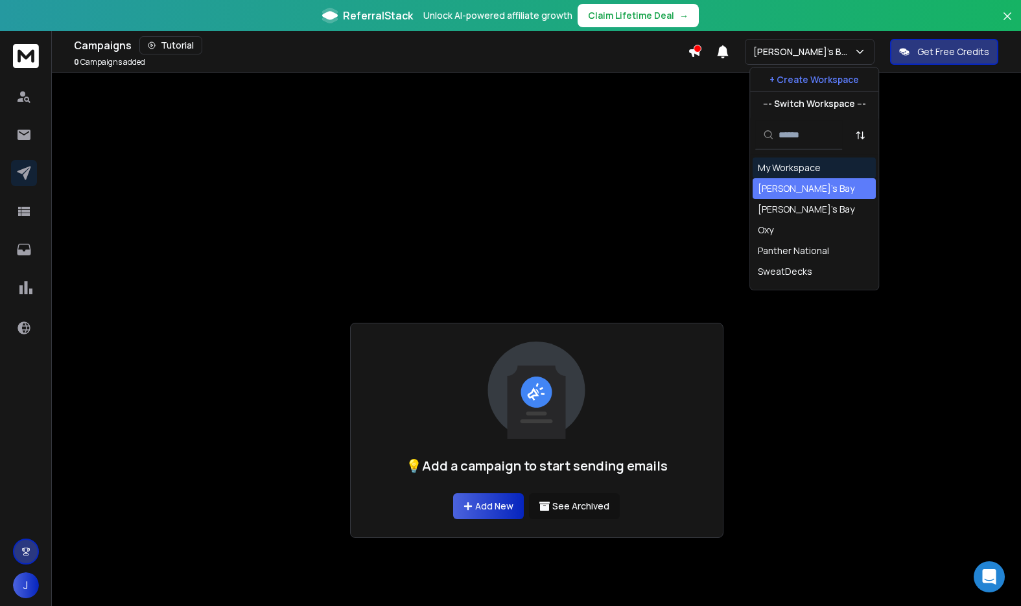
click at [792, 166] on div "My Workspace" at bounding box center [789, 167] width 63 height 13
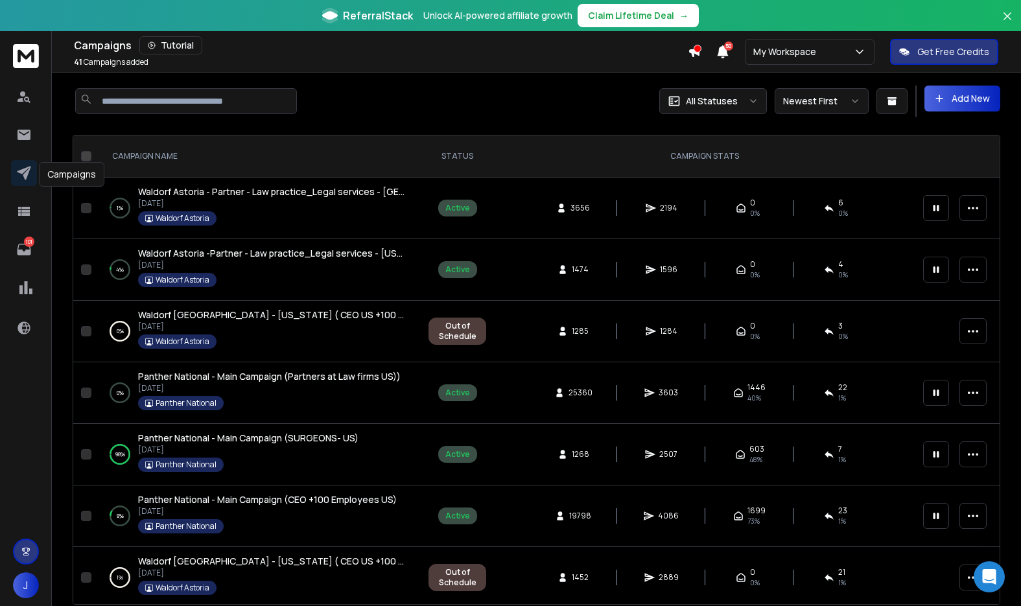
click at [25, 173] on icon at bounding box center [24, 173] width 16 height 16
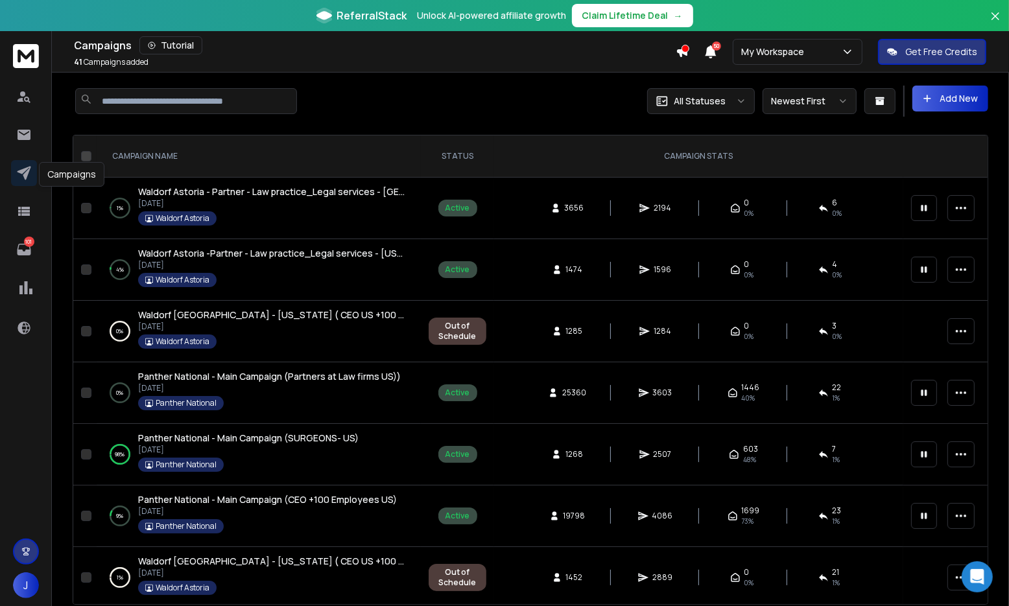
click at [31, 183] on link at bounding box center [24, 173] width 26 height 26
click at [32, 135] on link at bounding box center [24, 135] width 26 height 26
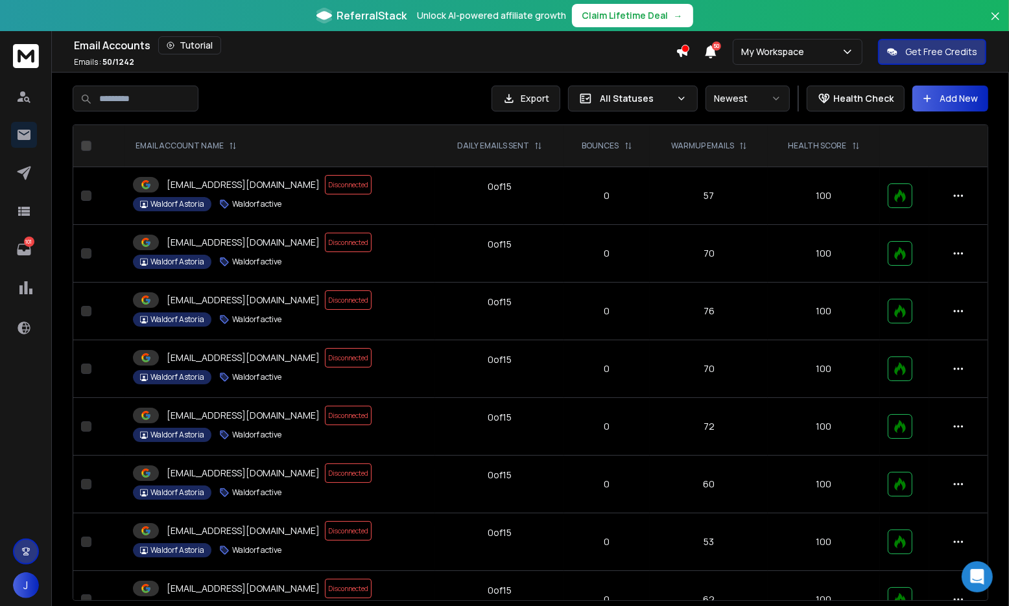
drag, startPoint x: 687, startPoint y: 96, endPoint x: 679, endPoint y: 96, distance: 7.8
click at [685, 96] on icon at bounding box center [681, 98] width 10 height 10
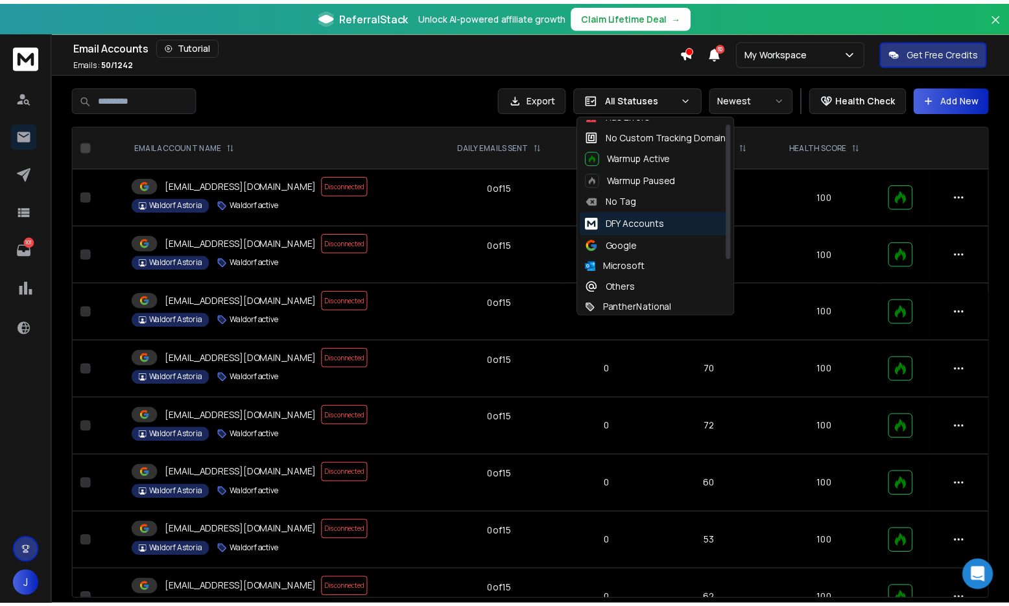
scroll to position [81, 0]
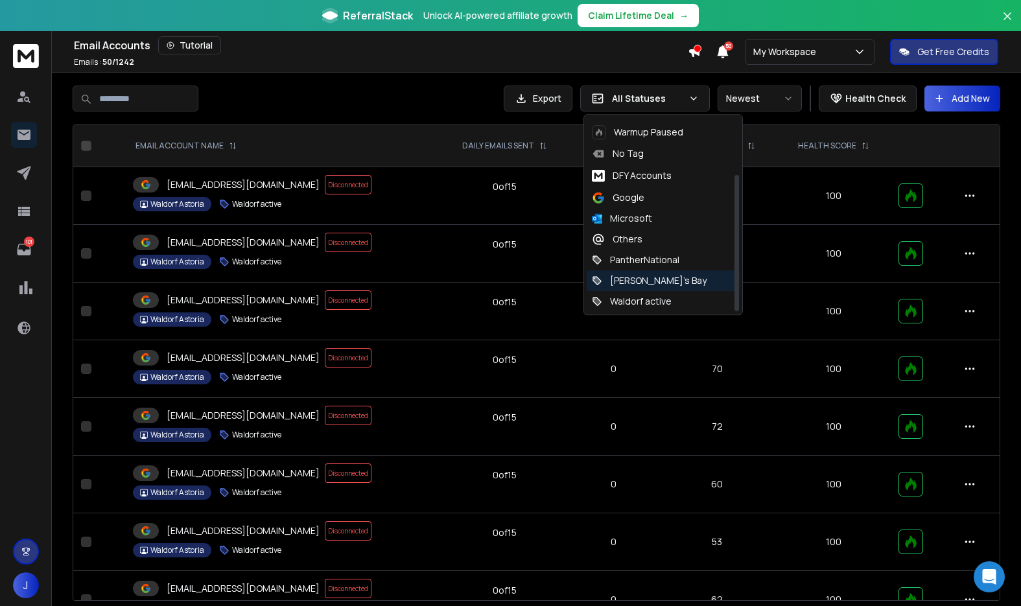
click at [646, 286] on div "[PERSON_NAME]'s Bay" at bounding box center [649, 280] width 115 height 13
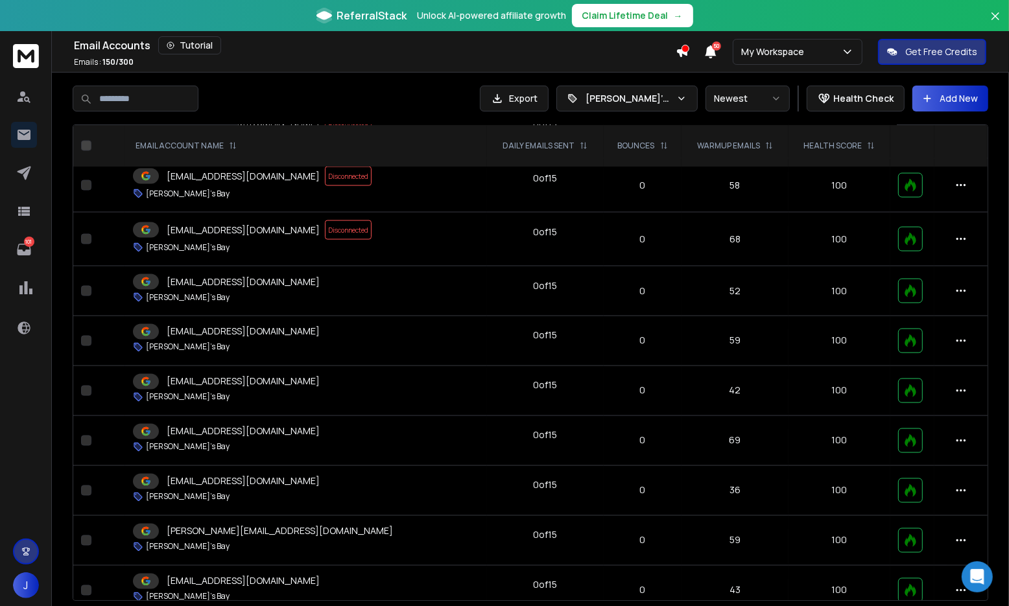
scroll to position [5752, 0]
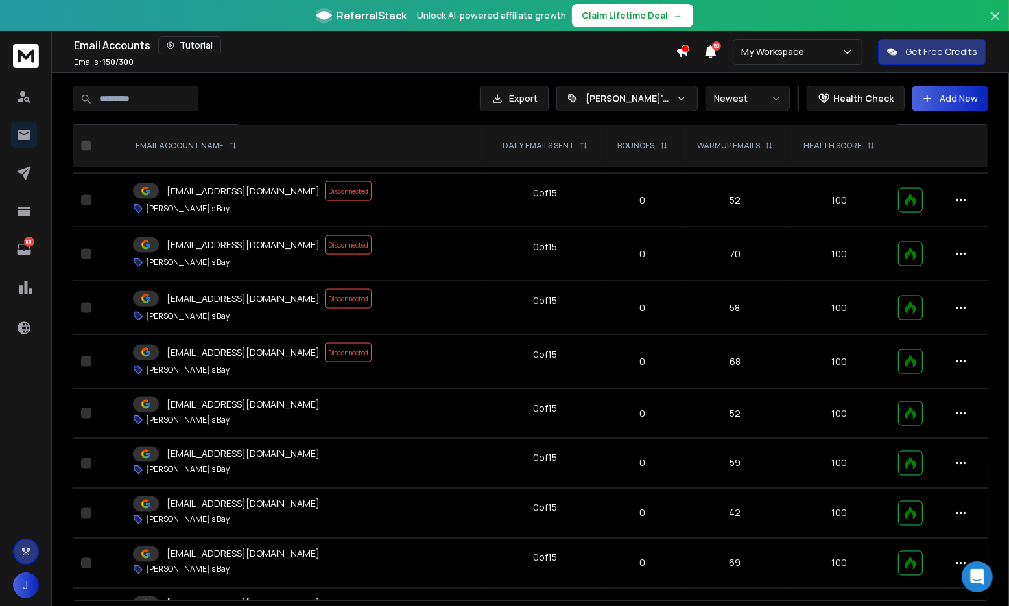
click at [746, 92] on button "Newest" at bounding box center [747, 99] width 84 height 26
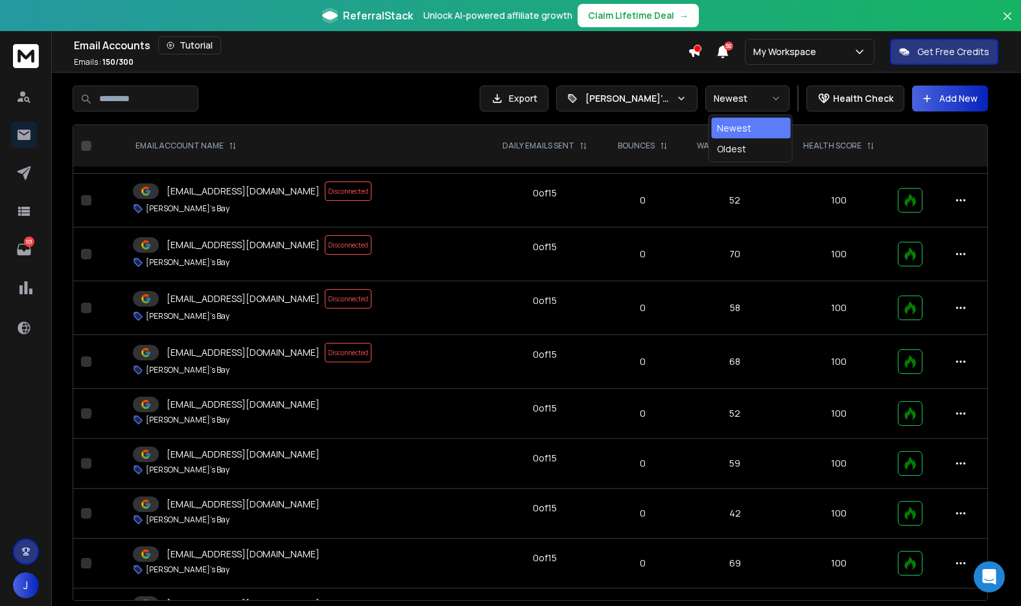
click at [682, 93] on icon at bounding box center [681, 98] width 10 height 10
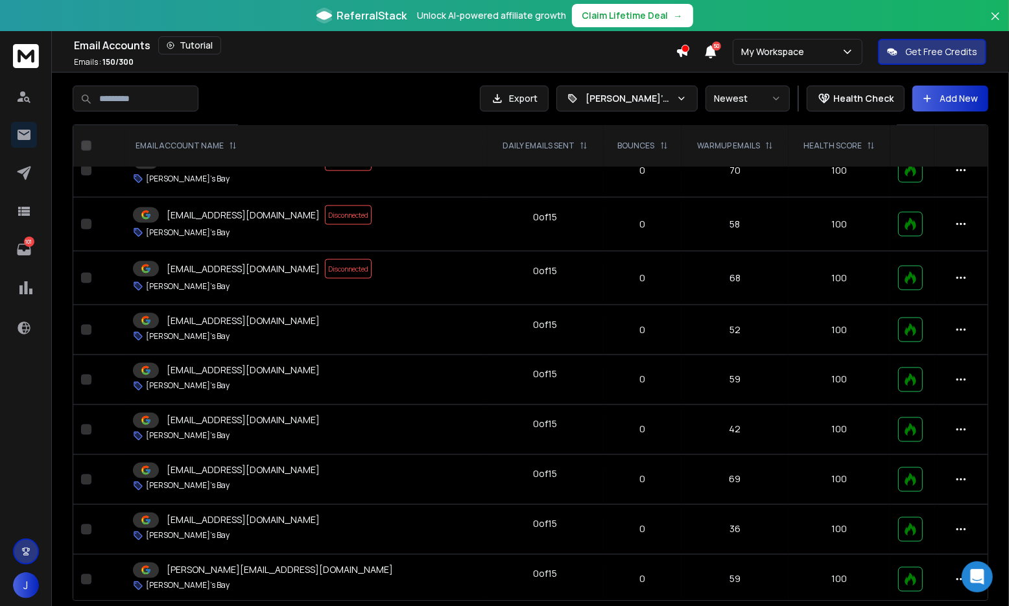
scroll to position [6484, 0]
